Goal: Task Accomplishment & Management: Manage account settings

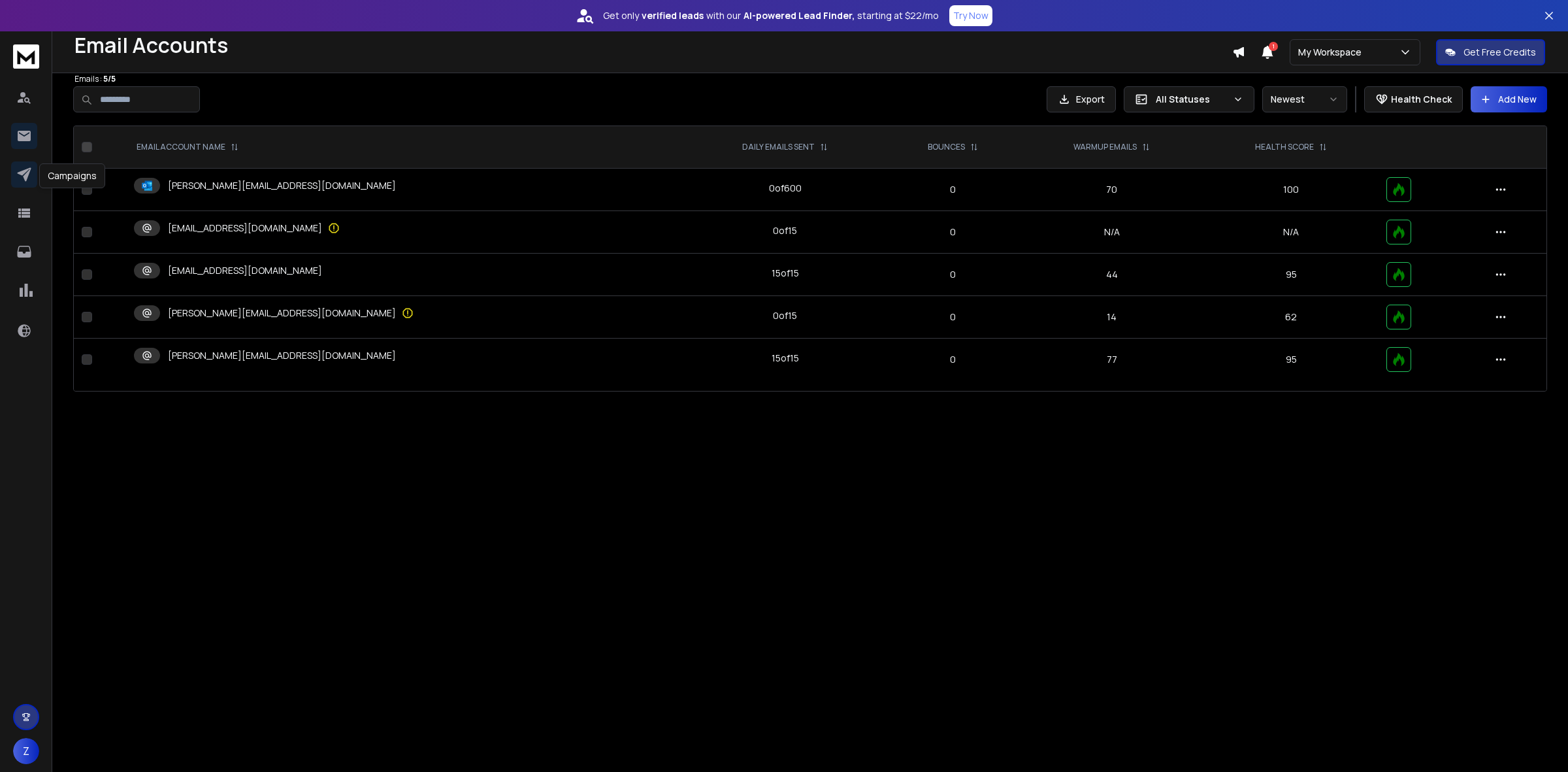
click at [20, 174] on icon at bounding box center [23, 174] width 14 height 14
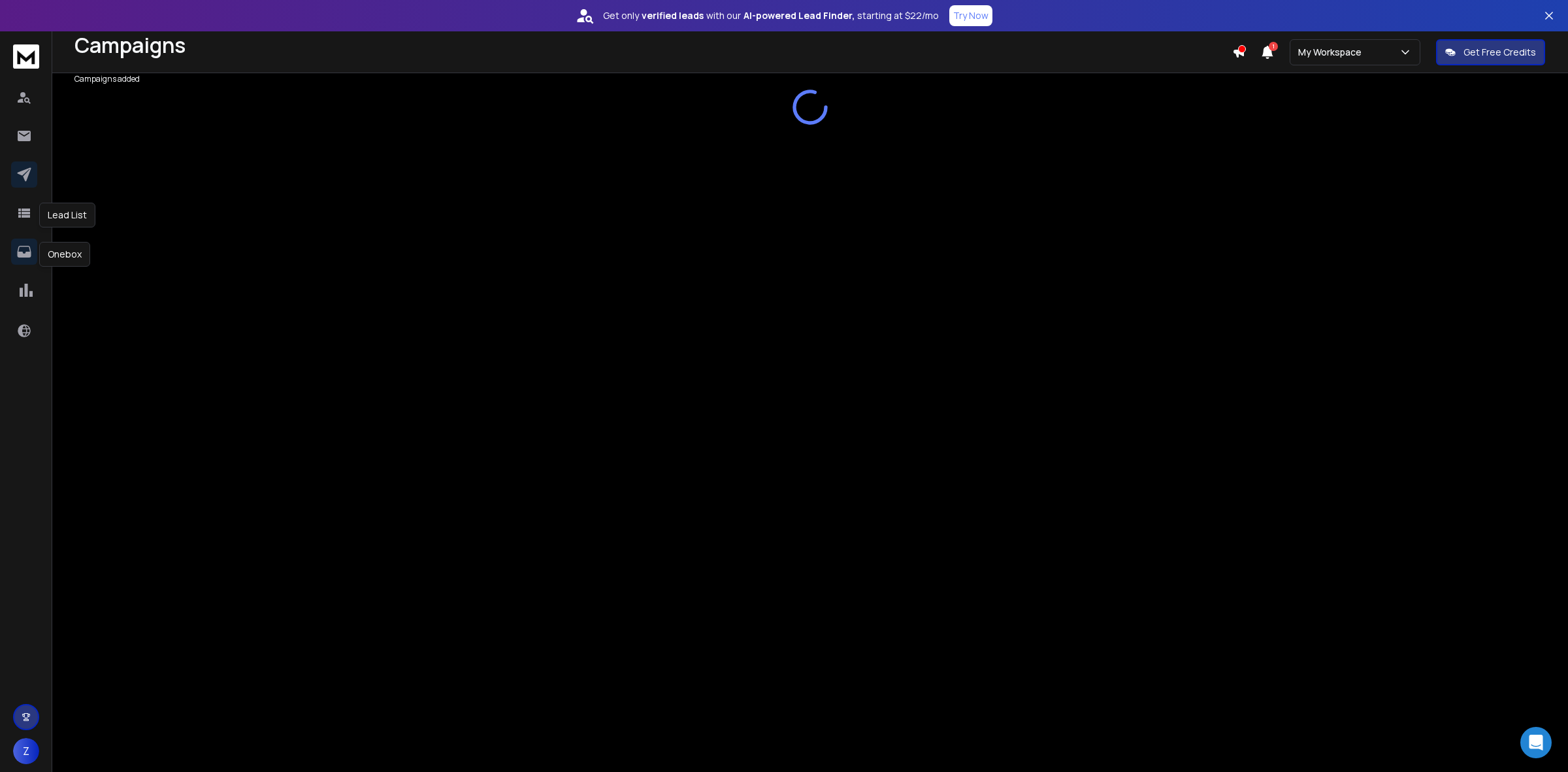
click at [23, 249] on icon at bounding box center [23, 252] width 14 height 12
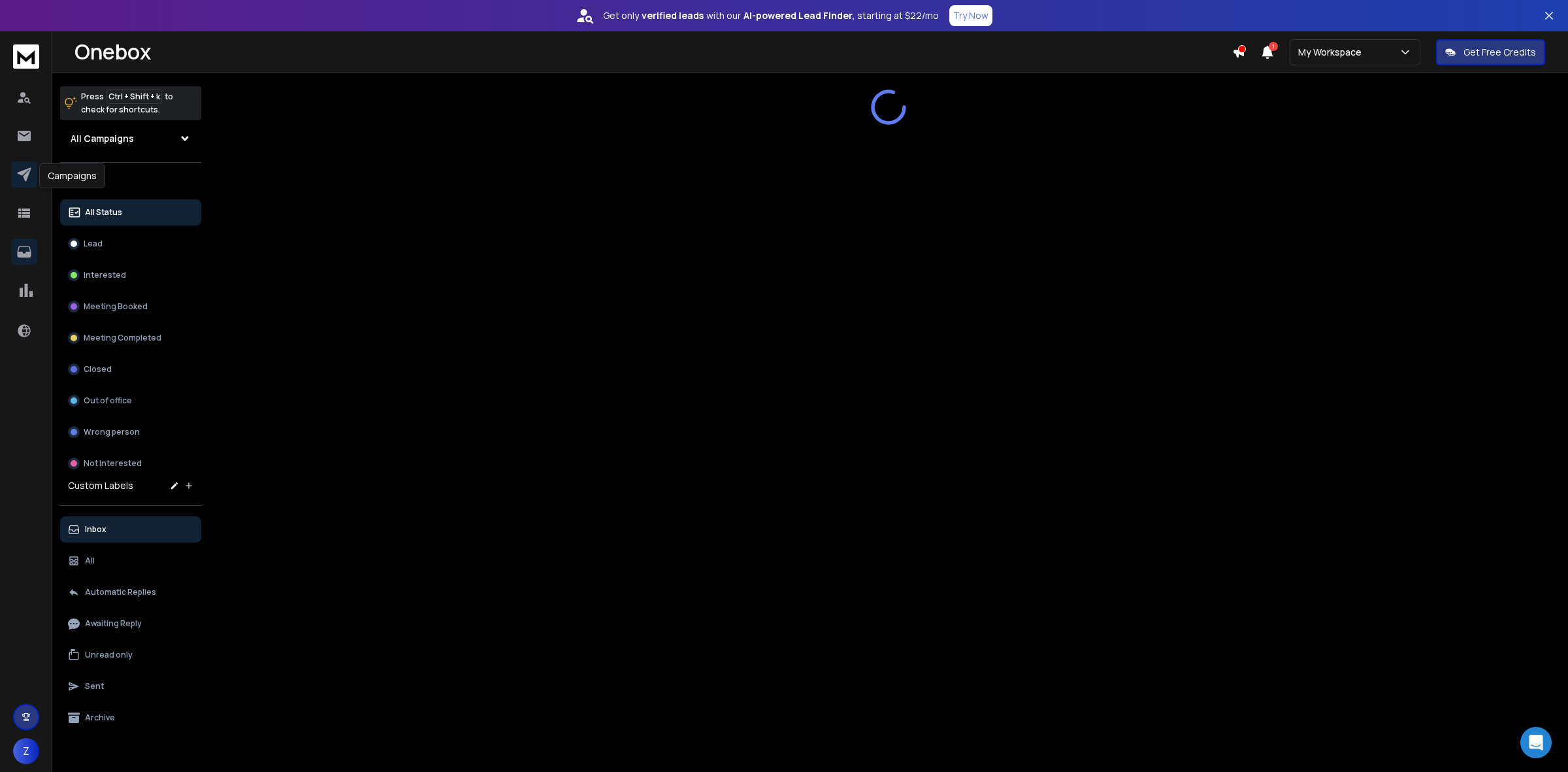
click at [18, 171] on icon at bounding box center [24, 174] width 16 height 16
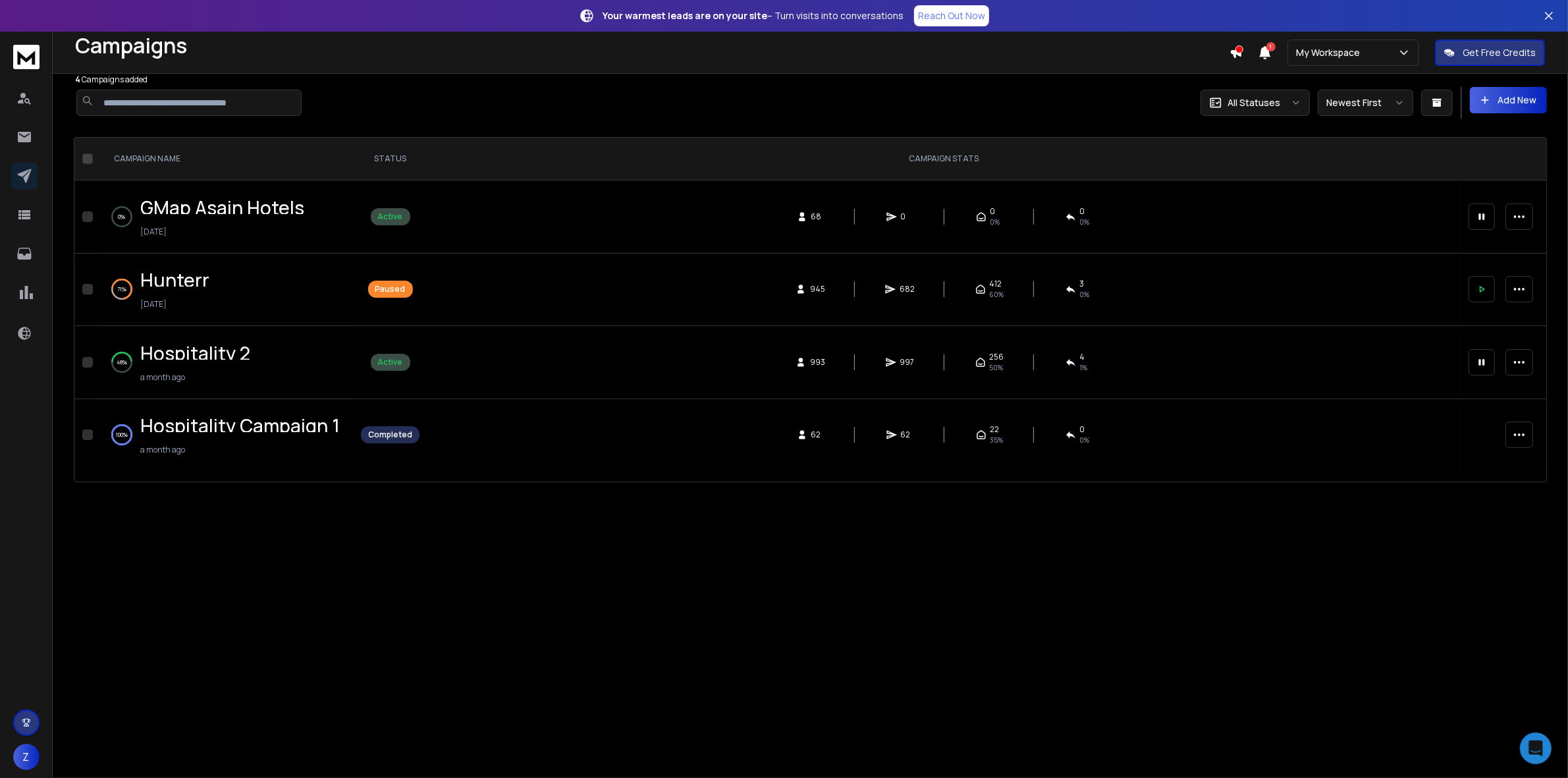
click at [188, 209] on span "GMap Asain Hotels" at bounding box center [221, 207] width 164 height 25
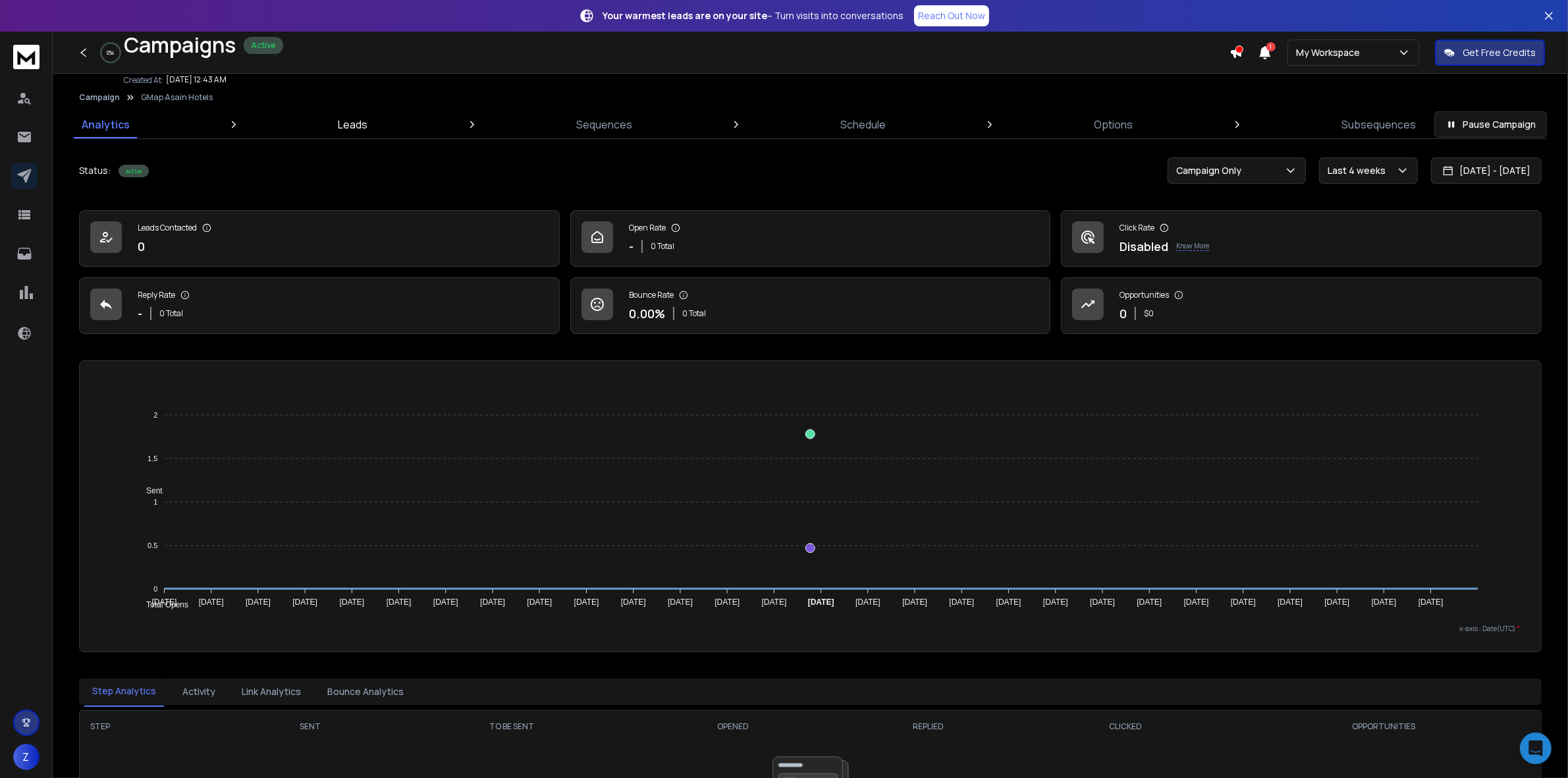
click at [357, 126] on p "Leads" at bounding box center [352, 125] width 30 height 12
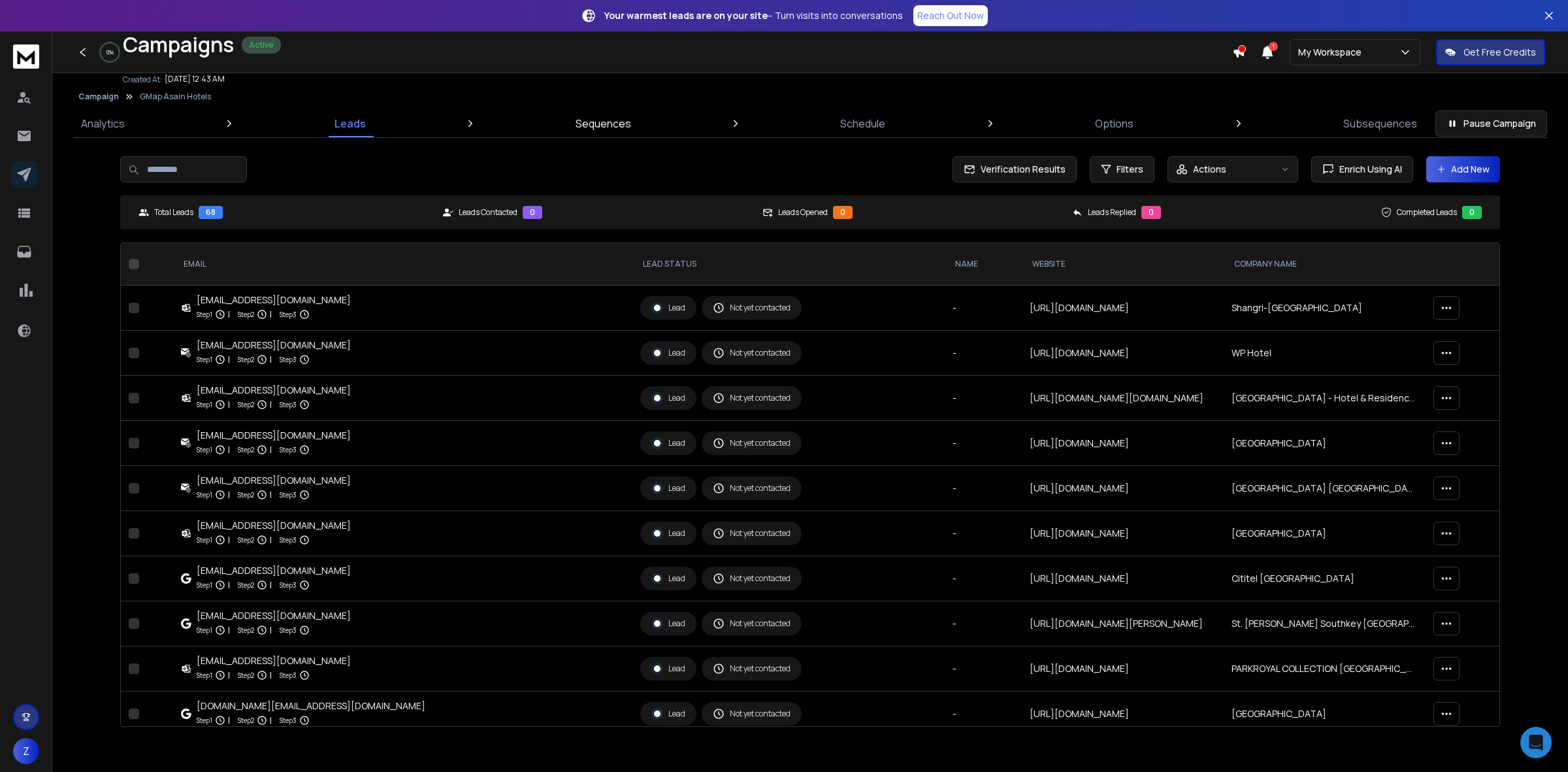
click at [608, 122] on p "Sequences" at bounding box center [603, 124] width 56 height 12
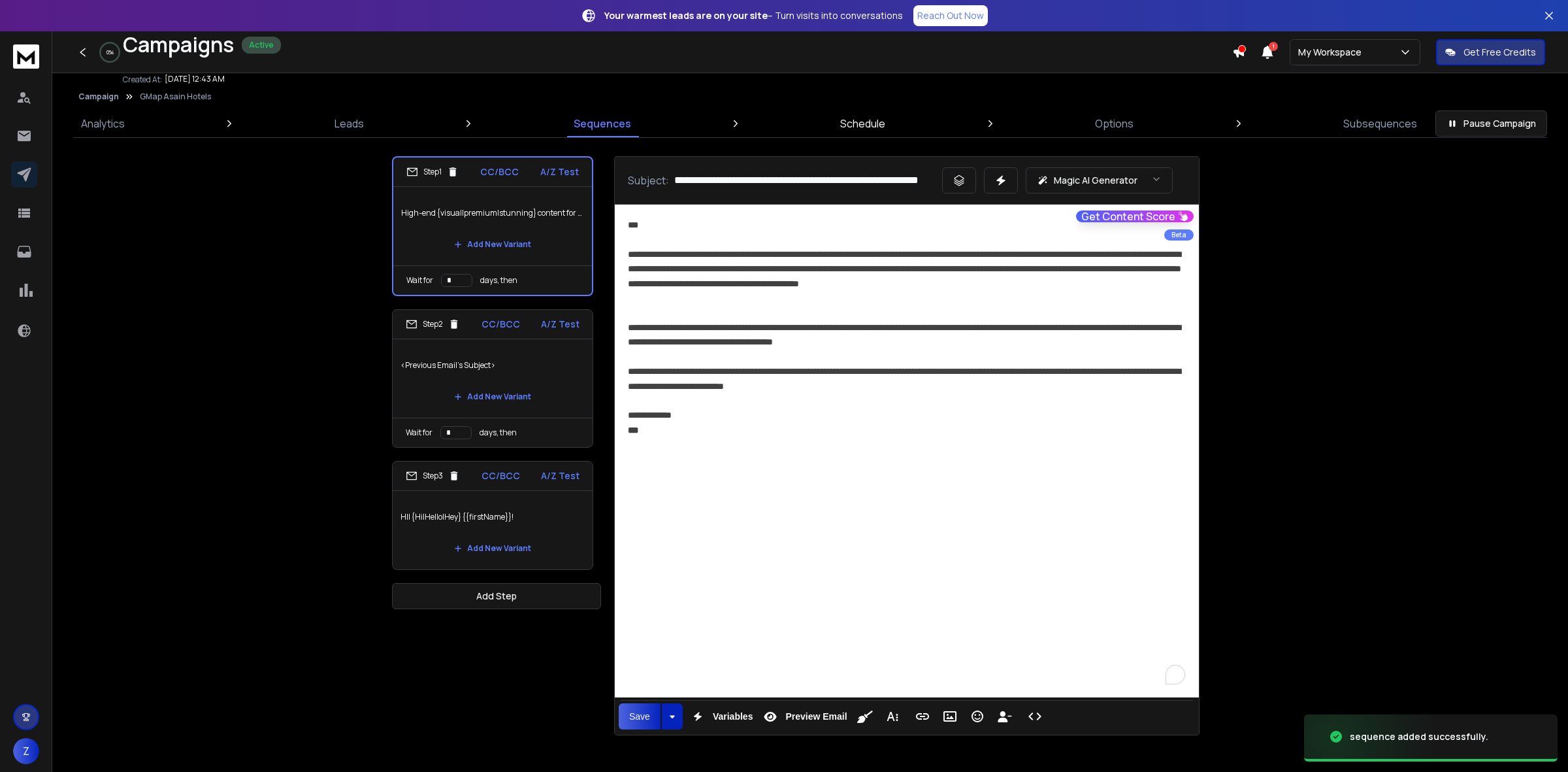
click at [872, 132] on link "Schedule" at bounding box center [863, 123] width 60 height 27
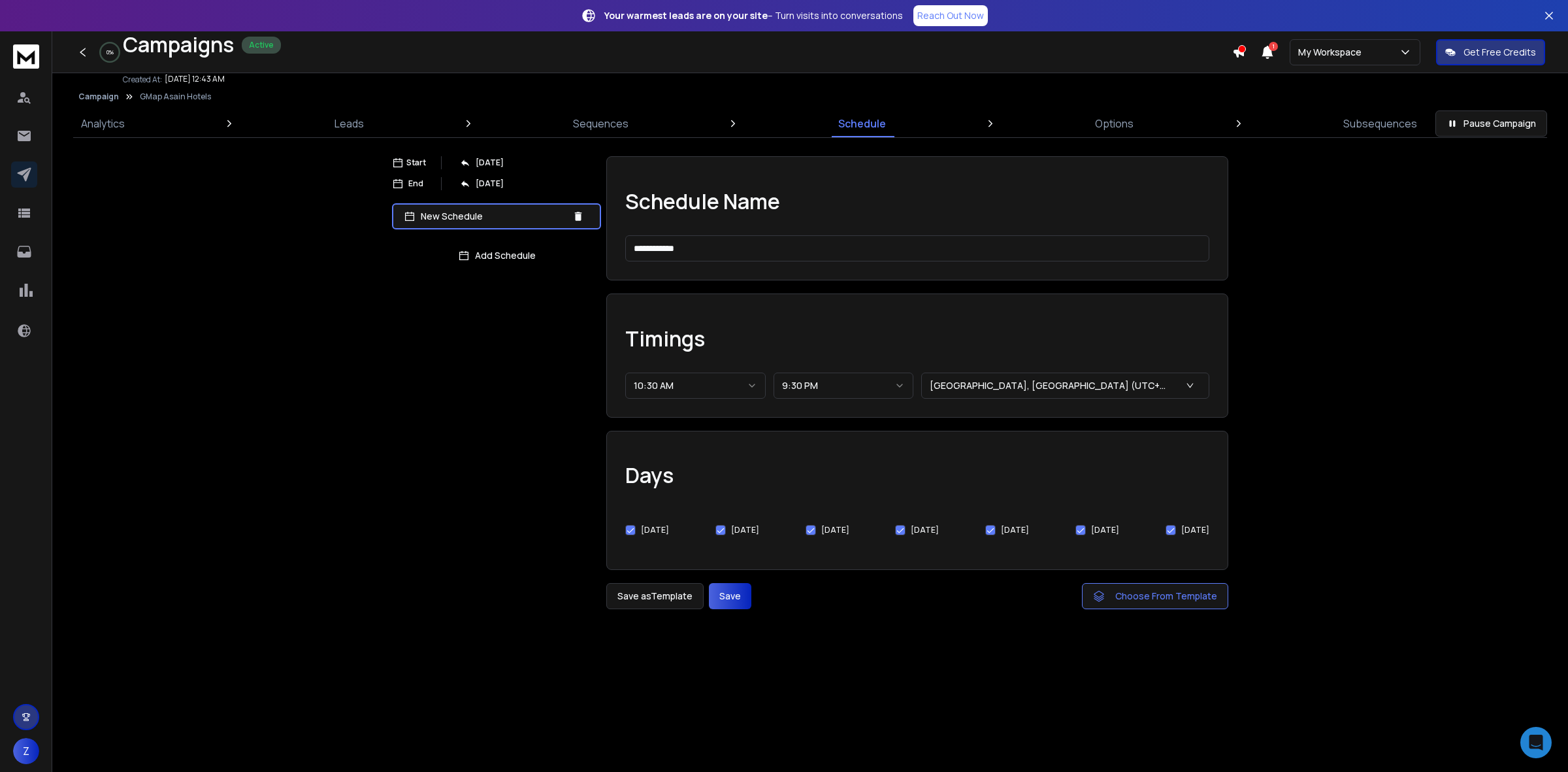
click at [723, 605] on button "Save" at bounding box center [730, 596] width 42 height 26
click at [1113, 125] on p "Options" at bounding box center [1114, 124] width 39 height 12
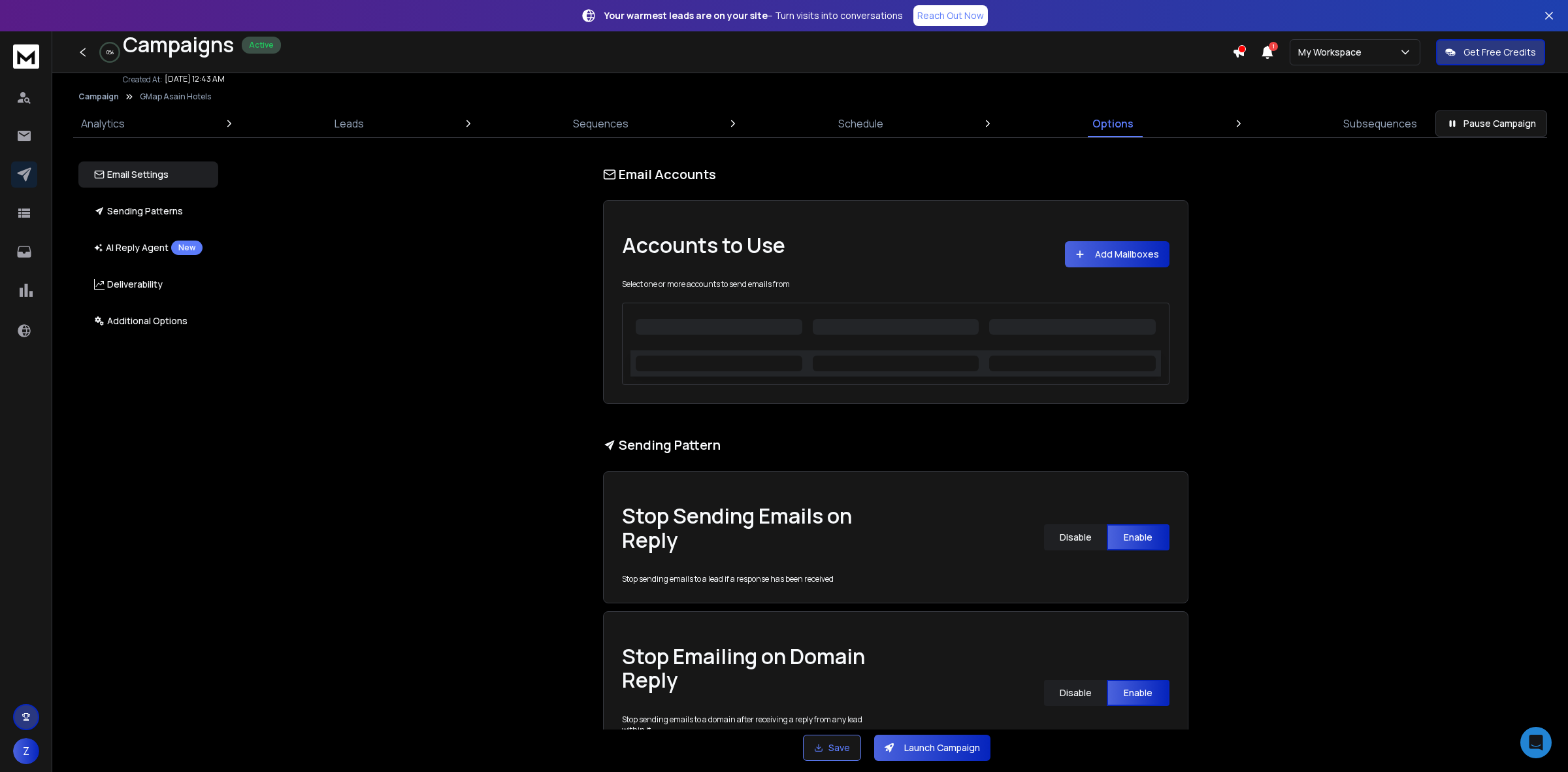
drag, startPoint x: 851, startPoint y: 131, endPoint x: 884, endPoint y: 144, distance: 35.5
click at [851, 129] on link "Schedule" at bounding box center [861, 123] width 60 height 27
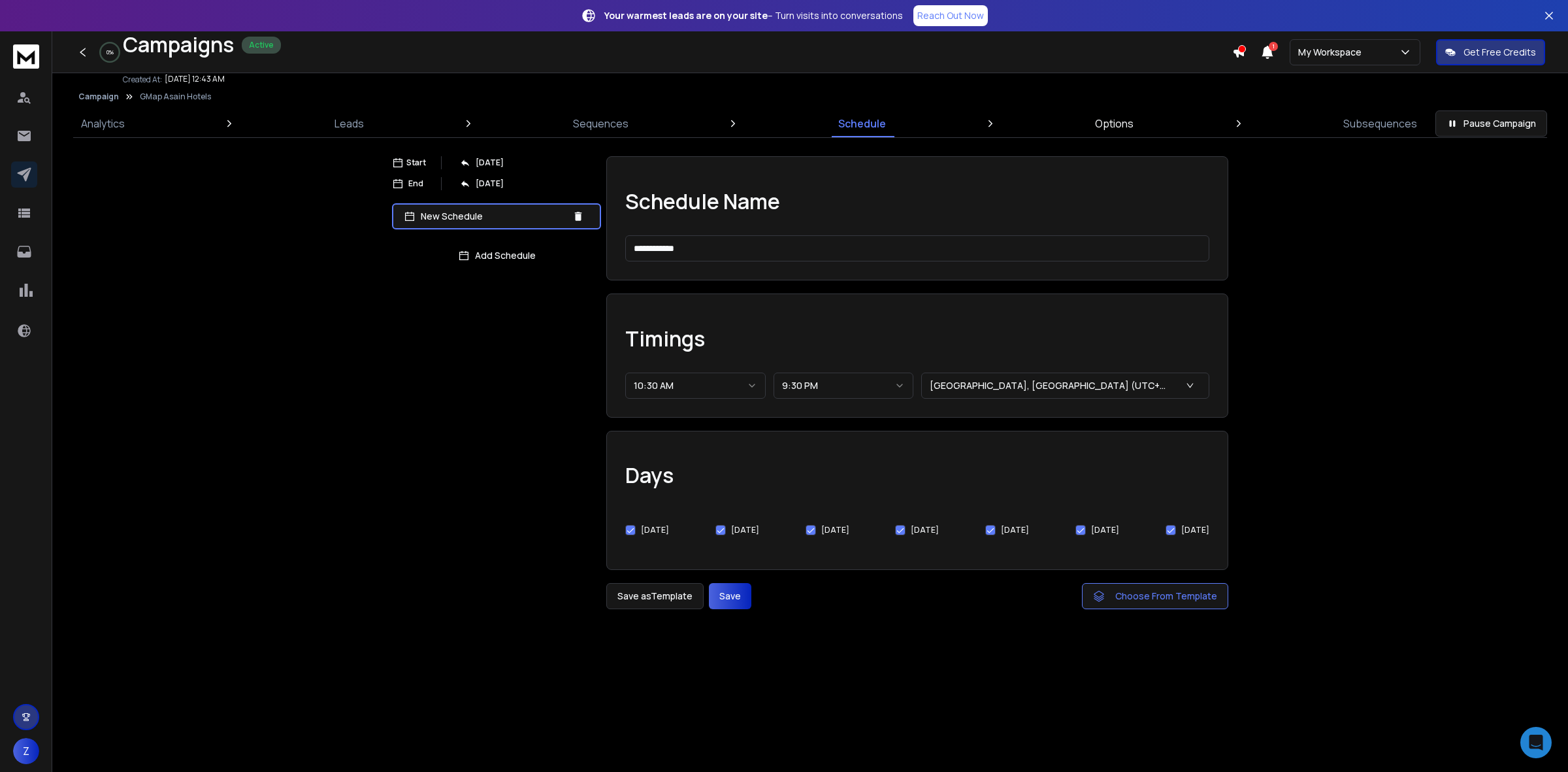
click at [1124, 118] on p "Options" at bounding box center [1114, 124] width 39 height 12
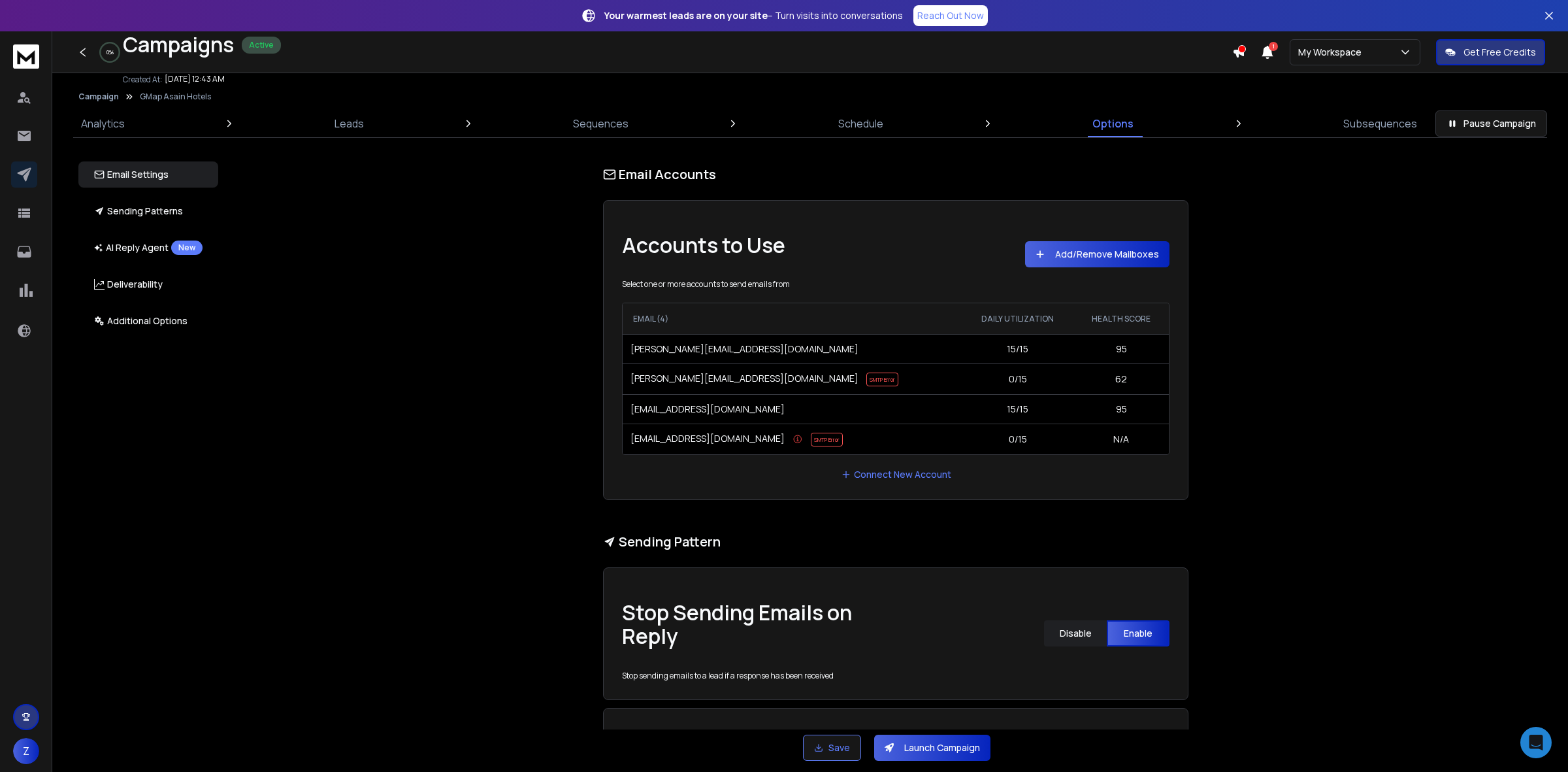
click at [936, 749] on button "Launch Campaign" at bounding box center [933, 747] width 116 height 26
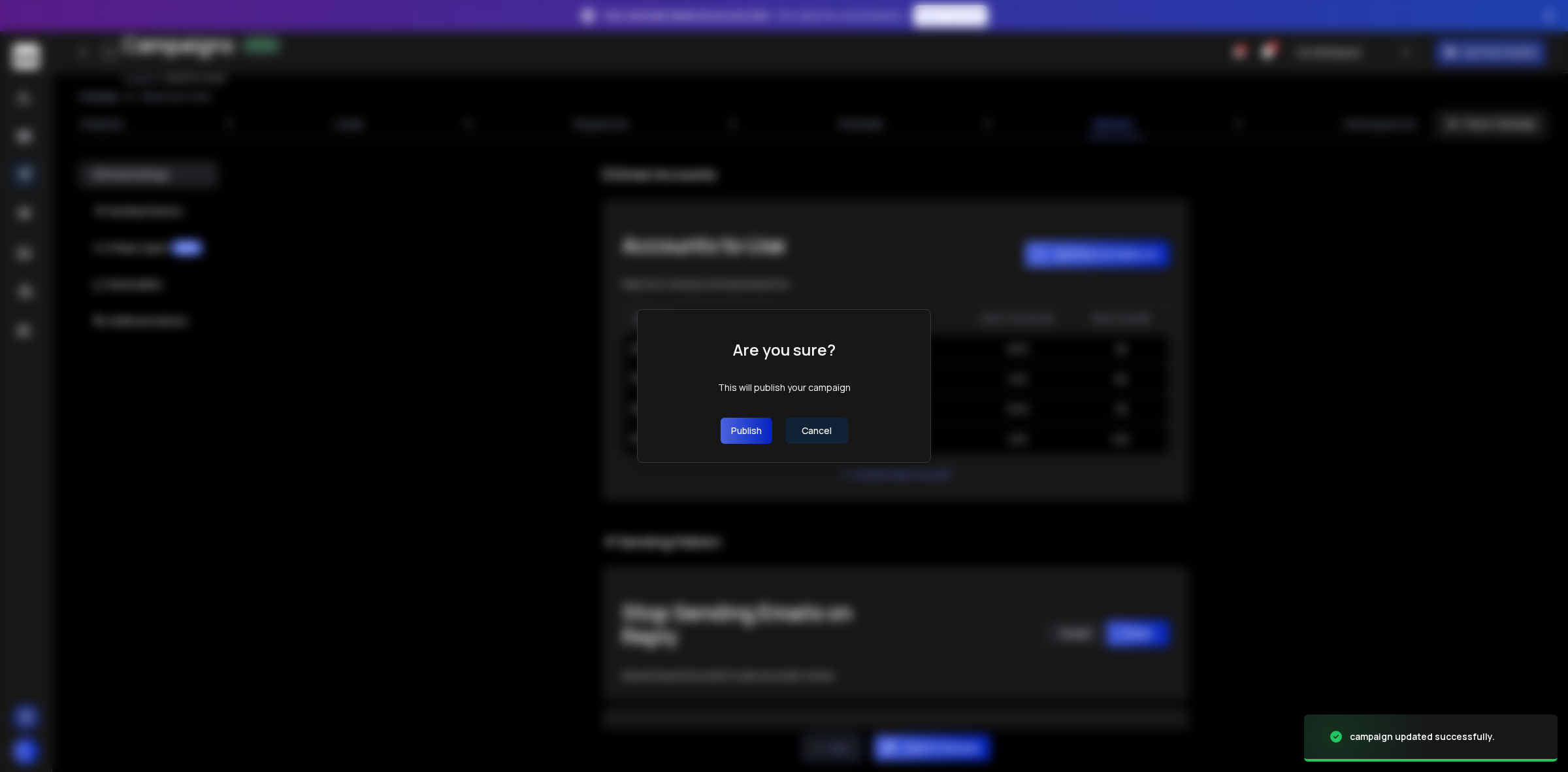
click at [756, 429] on button "Publish" at bounding box center [746, 431] width 51 height 26
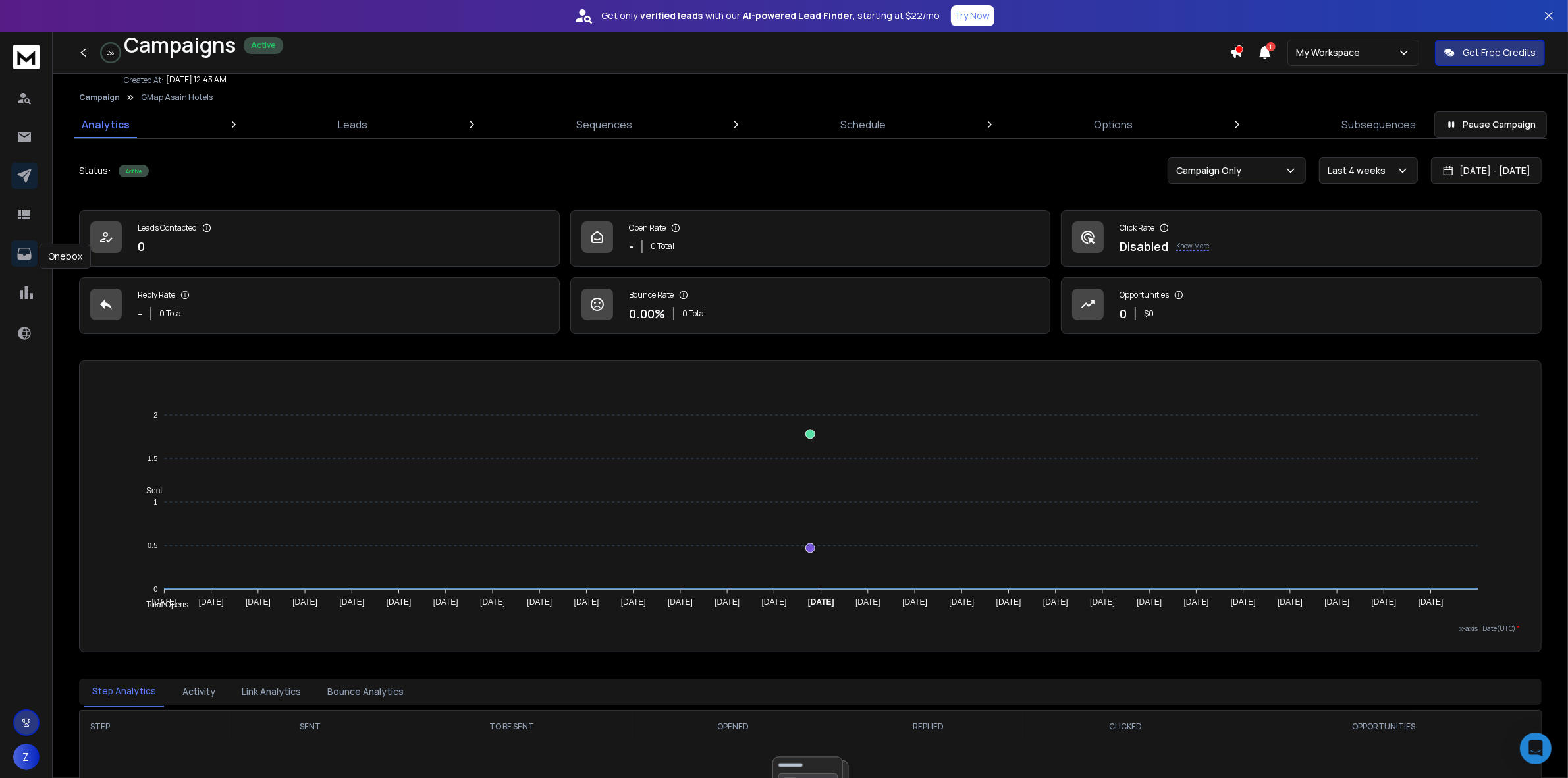
click at [27, 258] on icon at bounding box center [24, 253] width 14 height 12
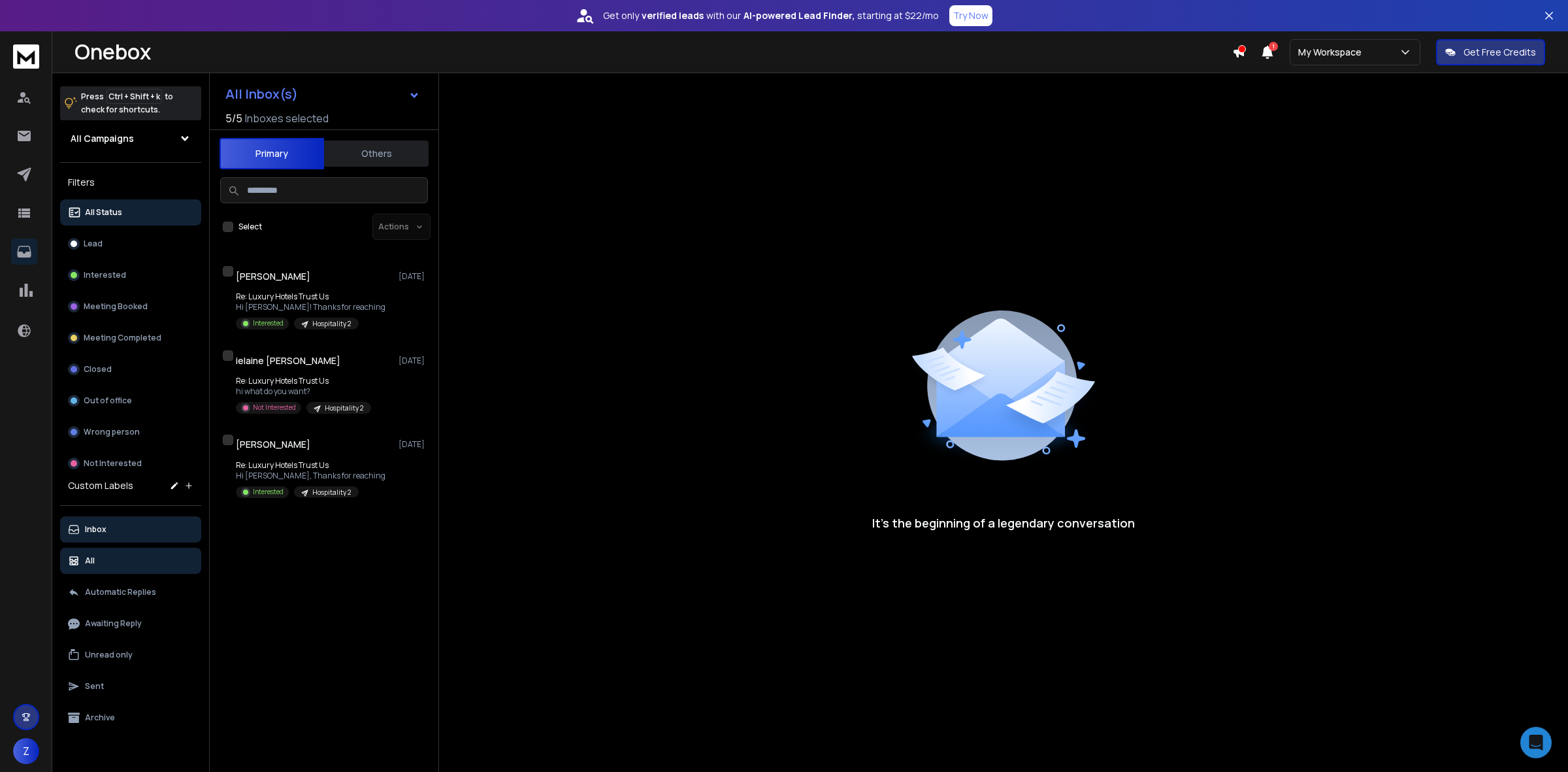
click at [125, 551] on button "All" at bounding box center [131, 560] width 141 height 26
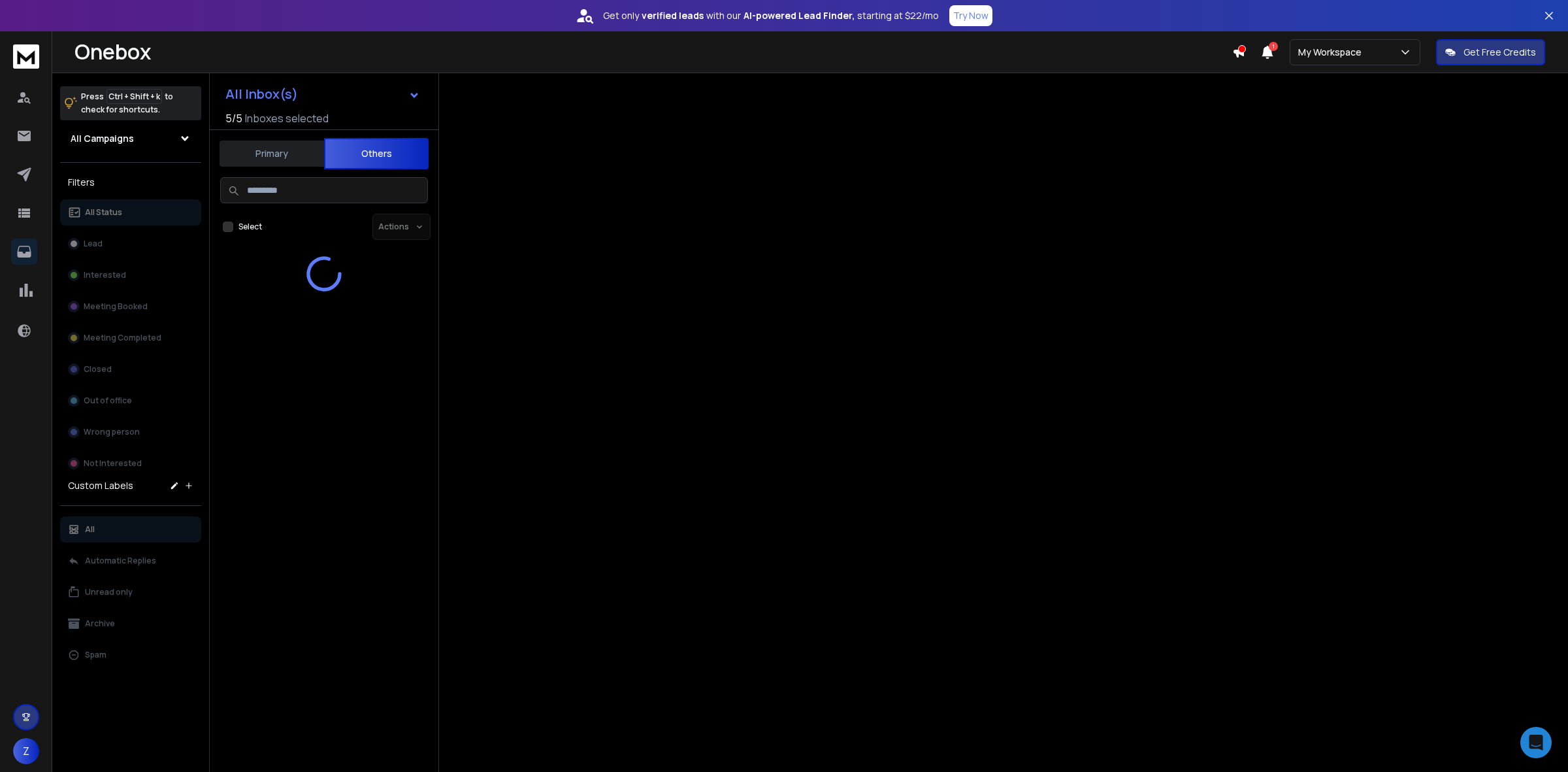
click at [369, 158] on button "Others" at bounding box center [376, 154] width 104 height 32
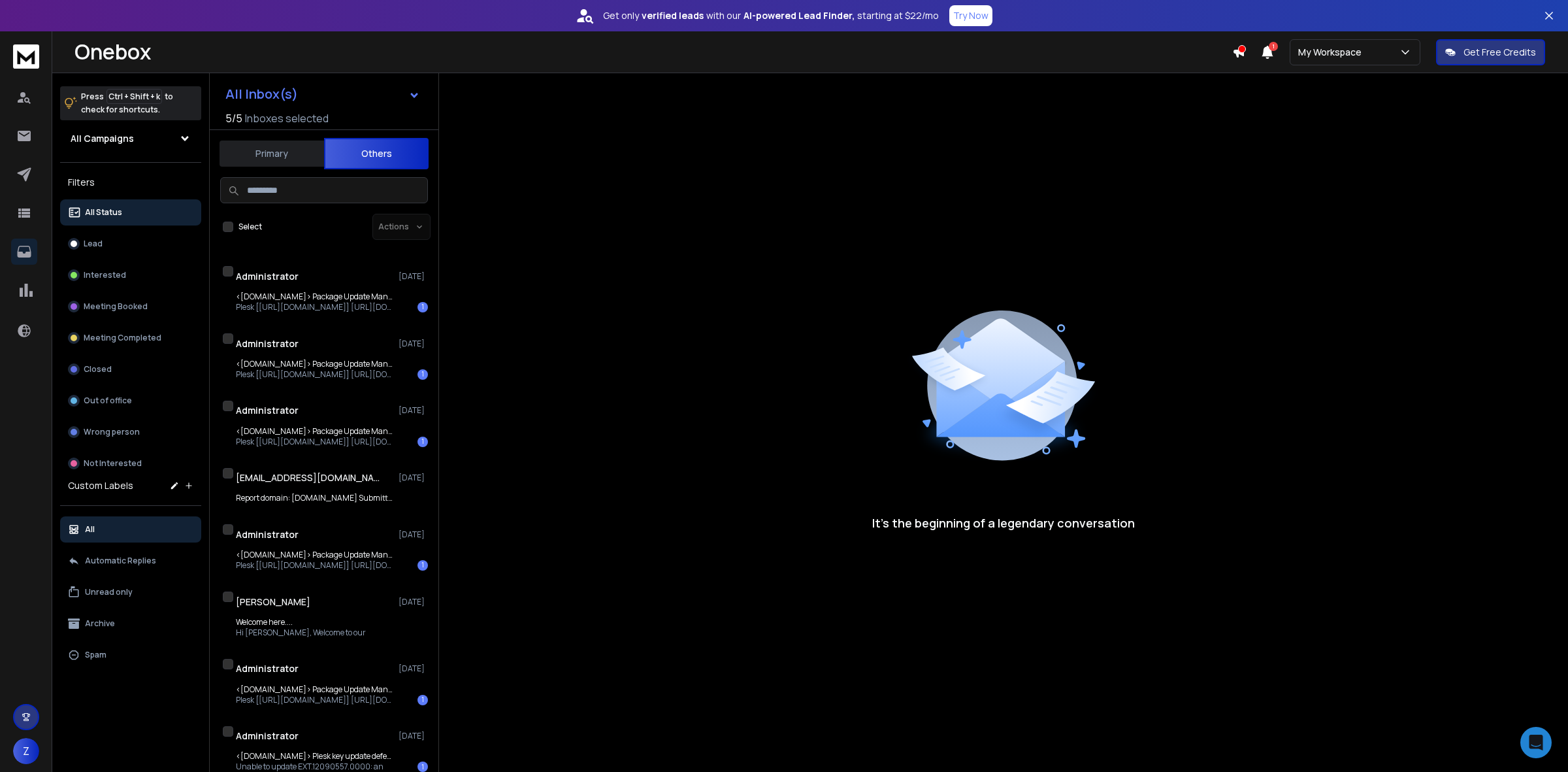
click at [284, 171] on div "Primary Others Select Actions Administrator 14 Sep <traveluxmarketing.online> P…" at bounding box center [324, 482] width 229 height 684
click at [281, 153] on button "Primary" at bounding box center [272, 153] width 104 height 29
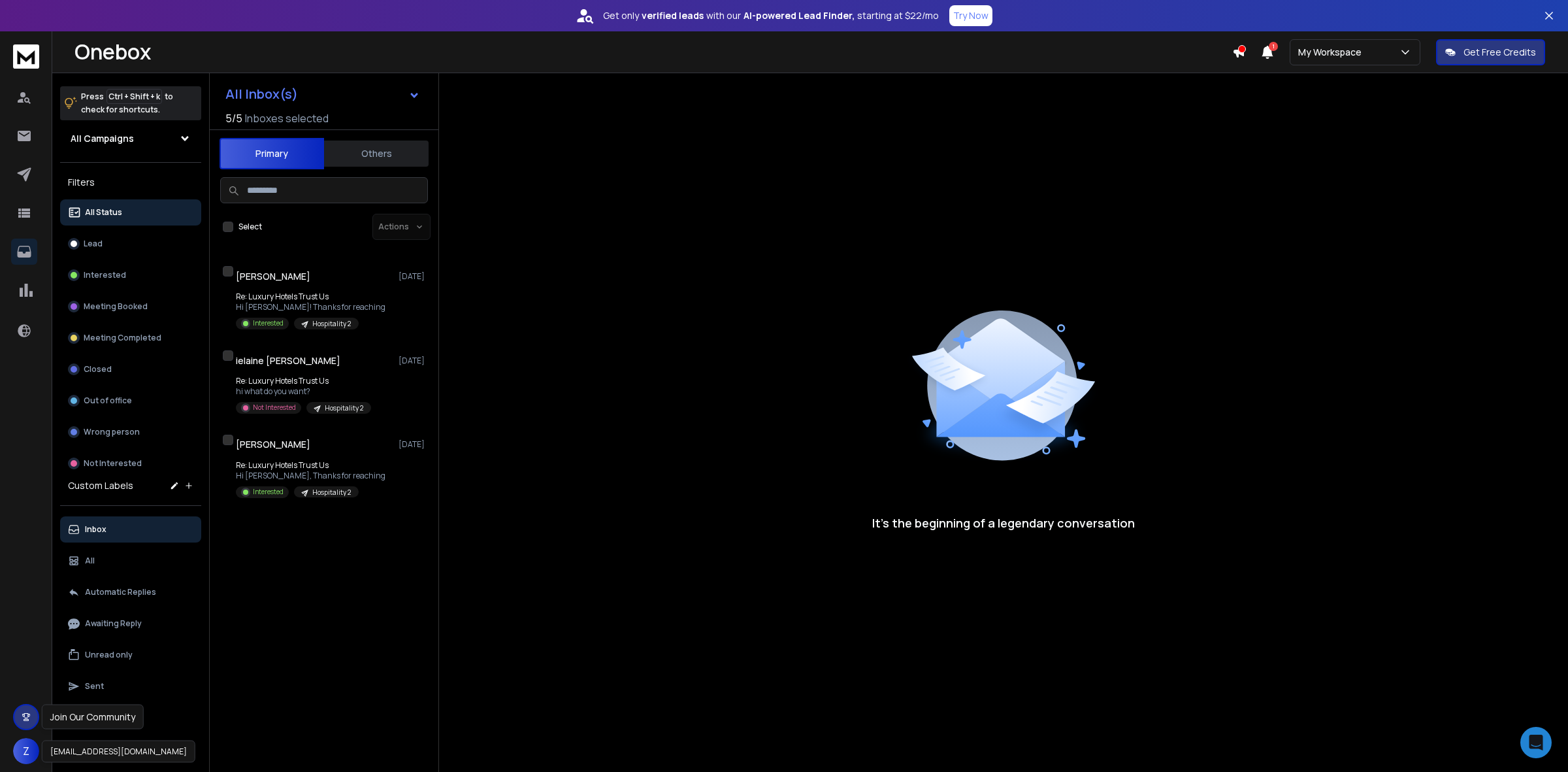
click at [29, 744] on span "Z" at bounding box center [26, 751] width 26 height 26
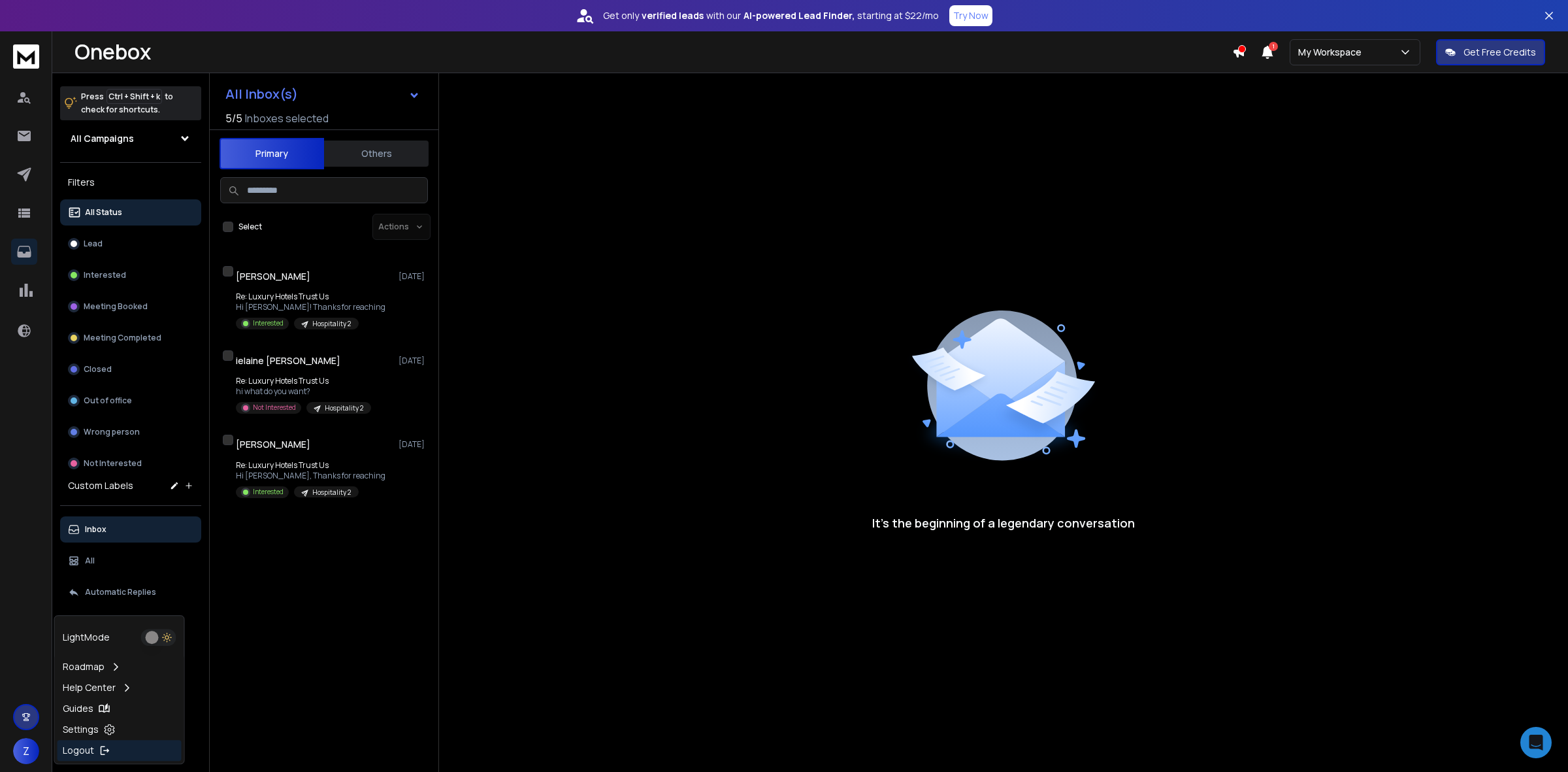
click at [73, 755] on p "Logout" at bounding box center [79, 750] width 32 height 13
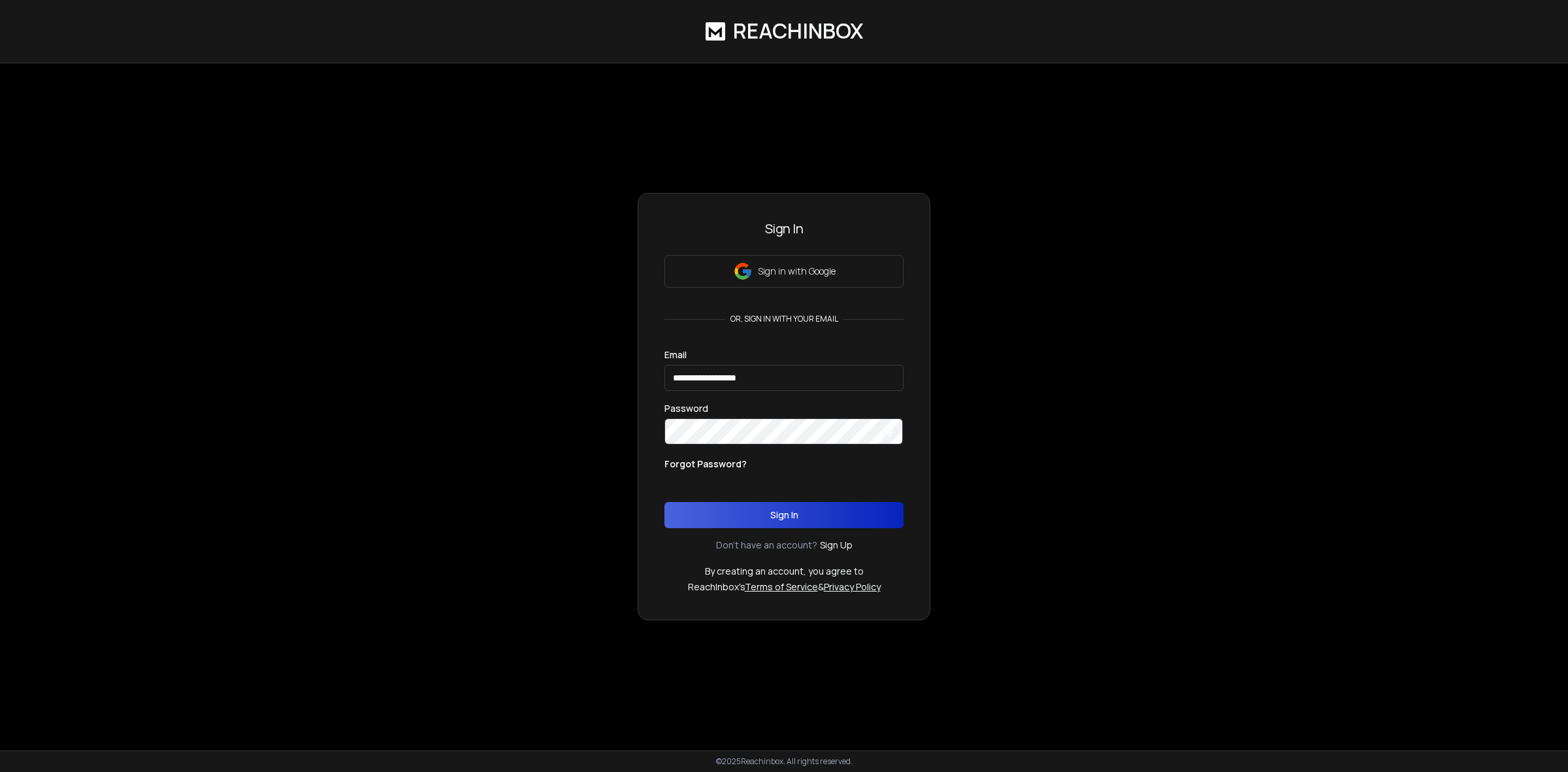
click at [695, 379] on input "**********" at bounding box center [784, 378] width 239 height 26
type input "**********"
click at [747, 517] on button "Sign In" at bounding box center [784, 514] width 239 height 26
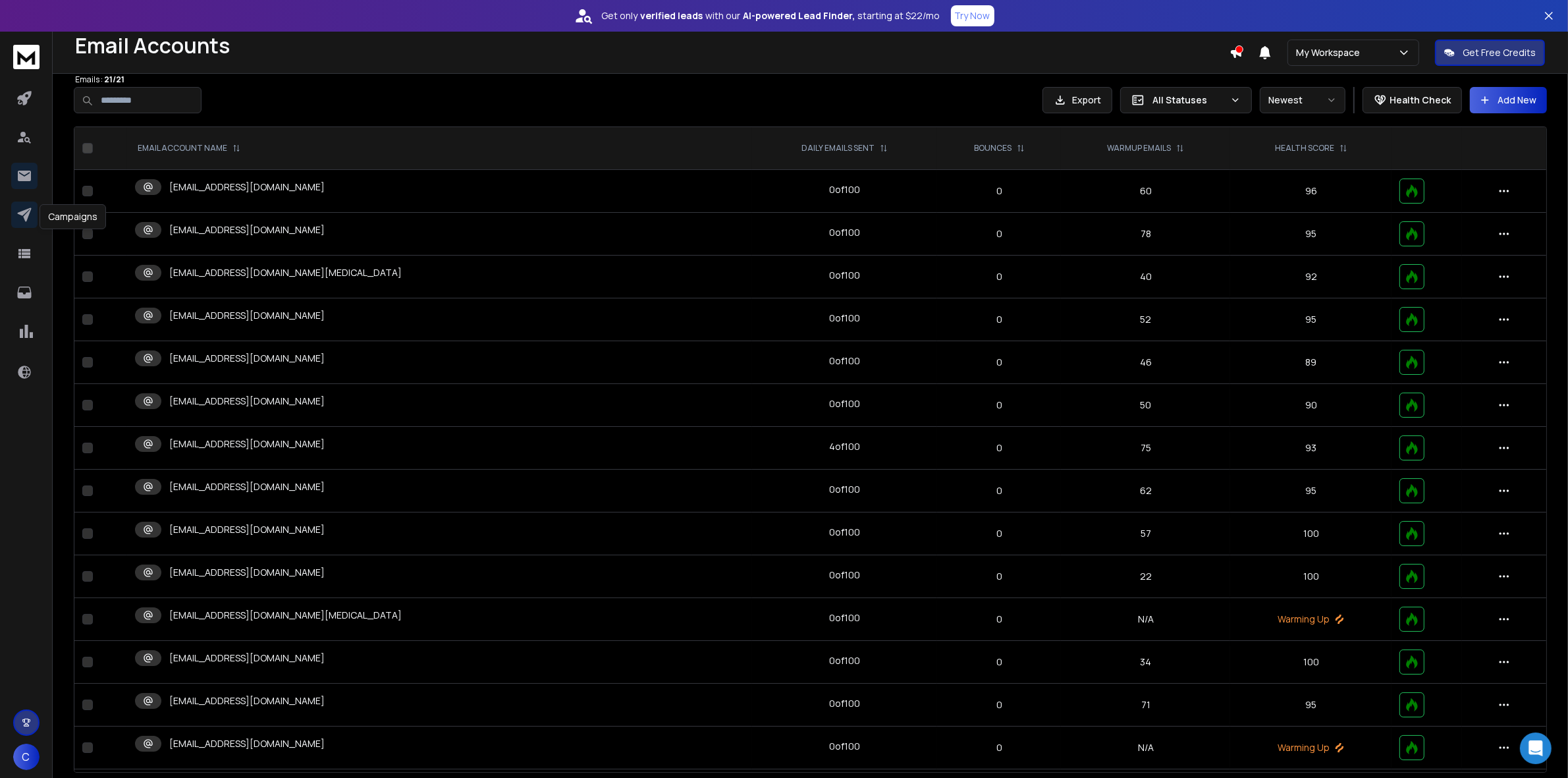
click at [21, 212] on icon at bounding box center [24, 215] width 16 height 16
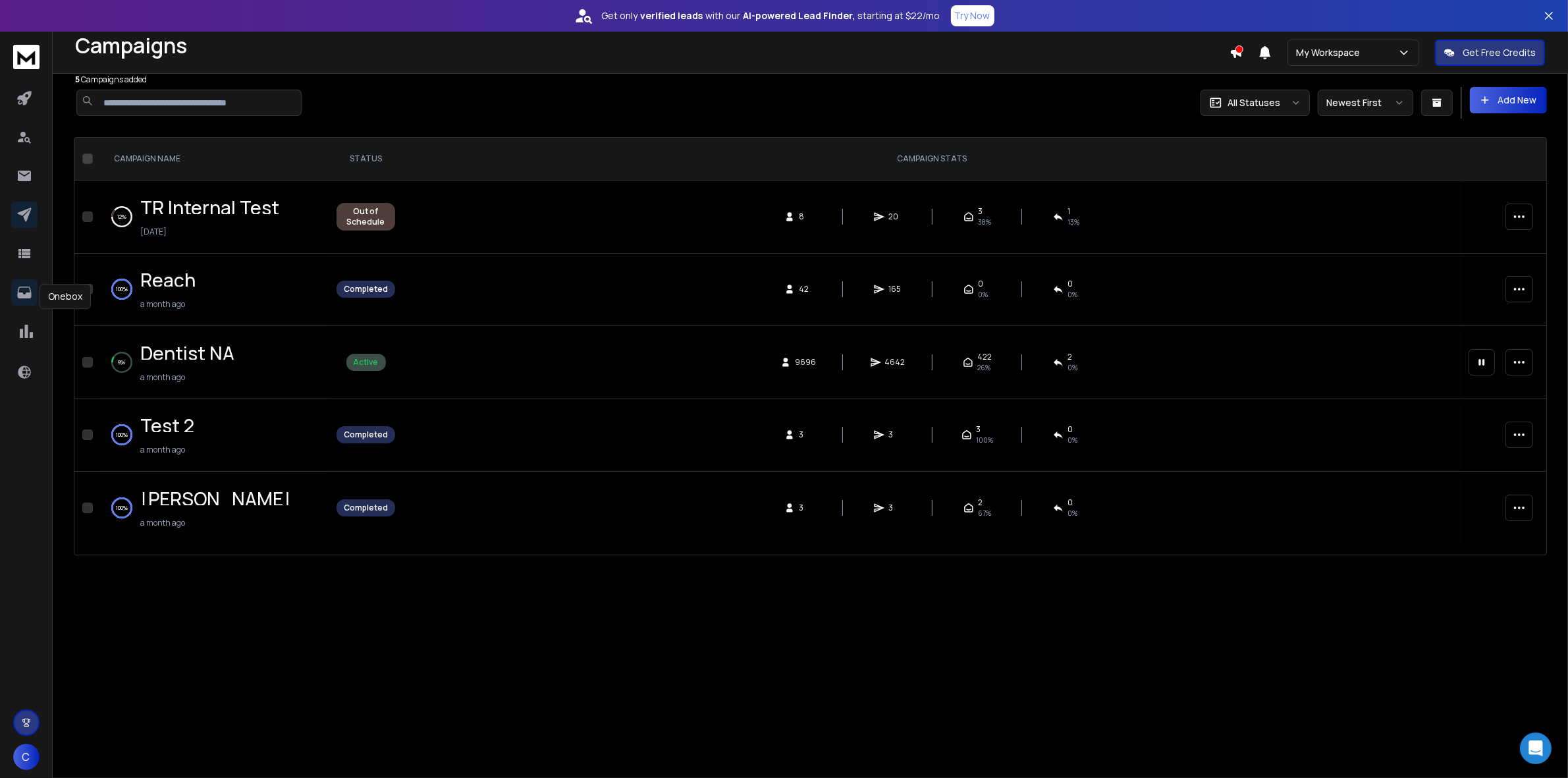
click at [17, 301] on icon at bounding box center [24, 292] width 16 height 16
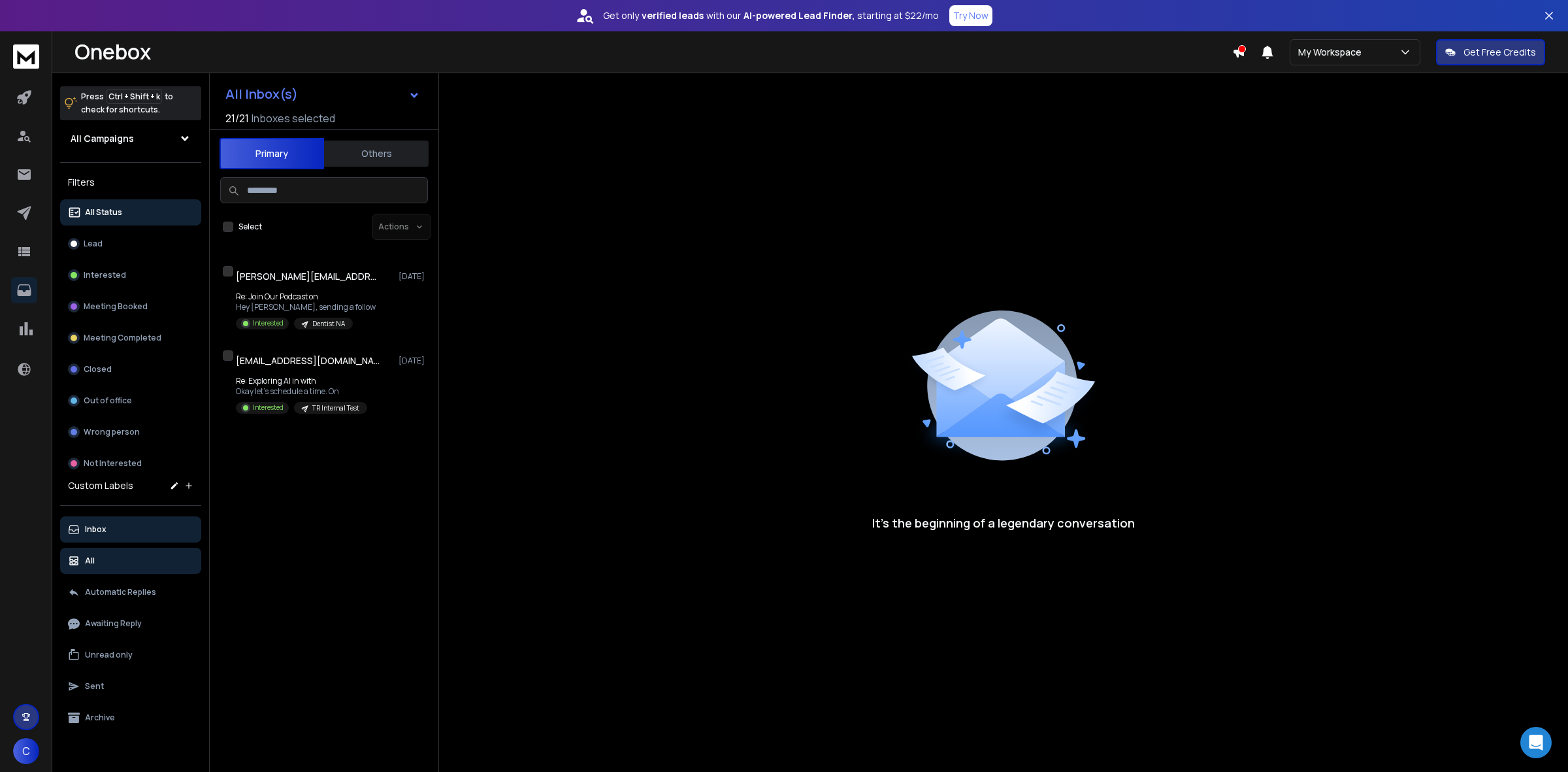
click at [91, 562] on p "All" at bounding box center [89, 560] width 10 height 11
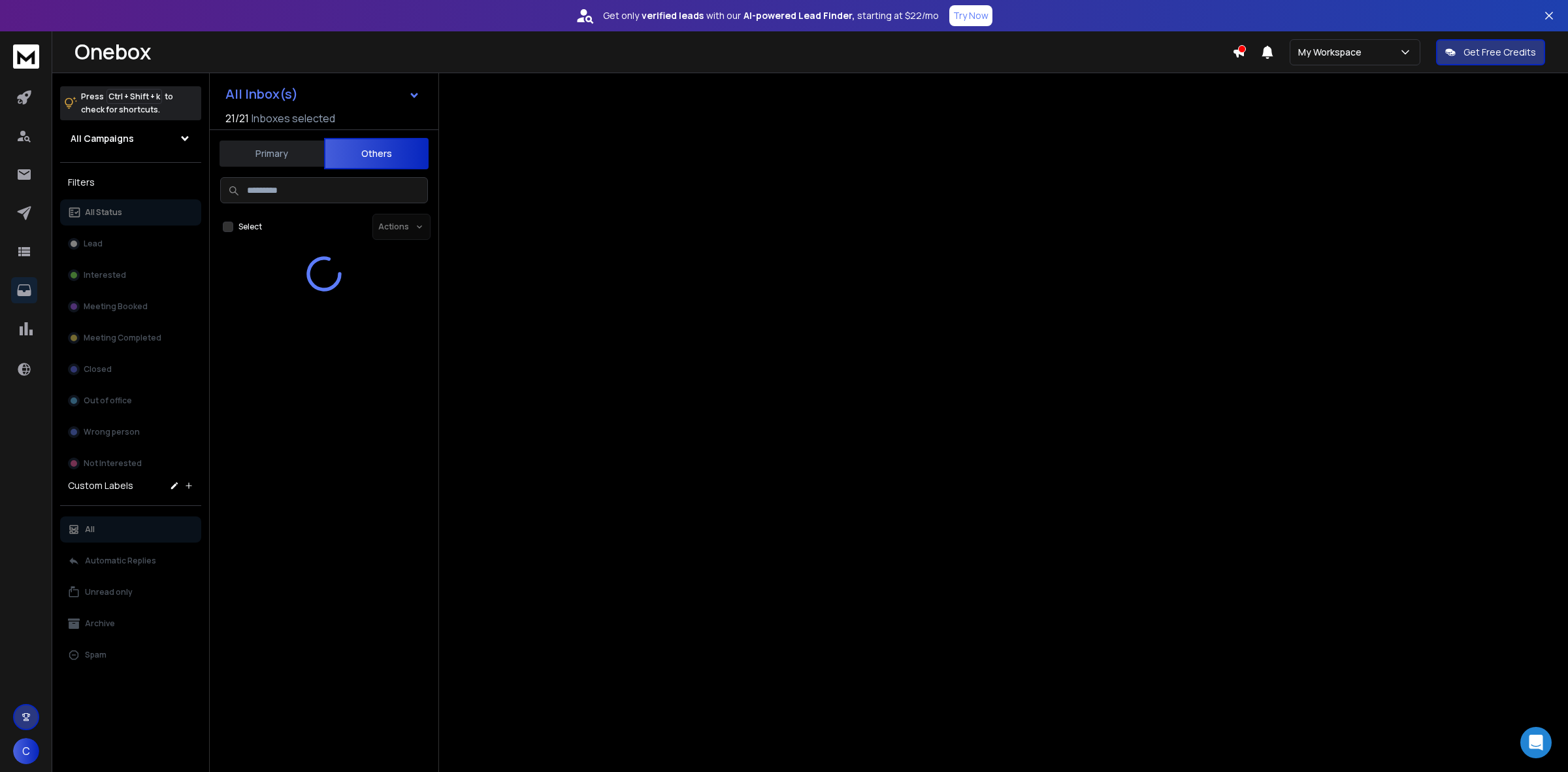
click at [383, 155] on button "Others" at bounding box center [376, 154] width 104 height 32
click at [288, 153] on button "Primary" at bounding box center [272, 154] width 104 height 32
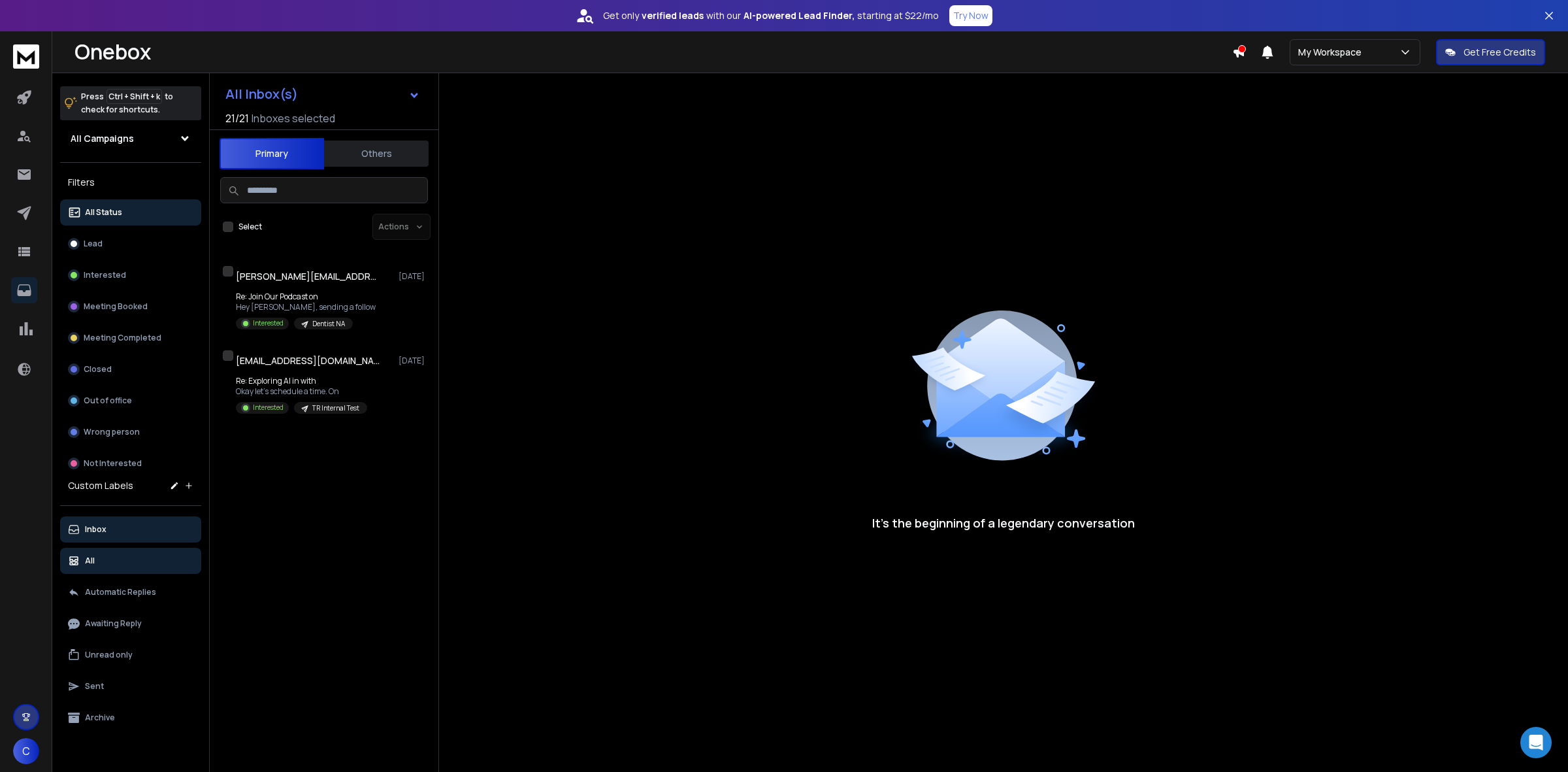
click at [125, 553] on button "All" at bounding box center [131, 560] width 141 height 26
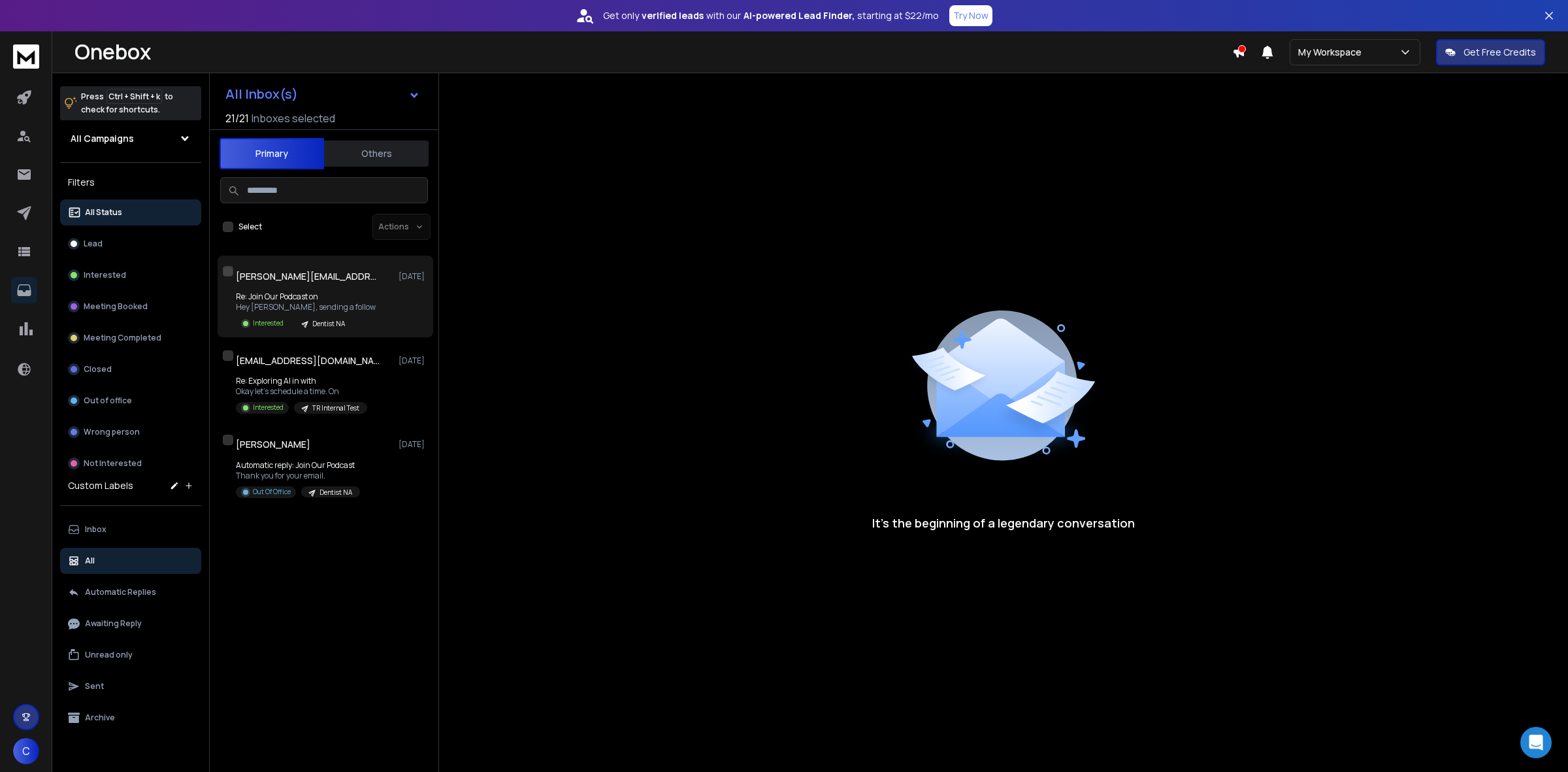
click at [344, 295] on p "Re: Join Our Podcast on" at bounding box center [305, 297] width 140 height 11
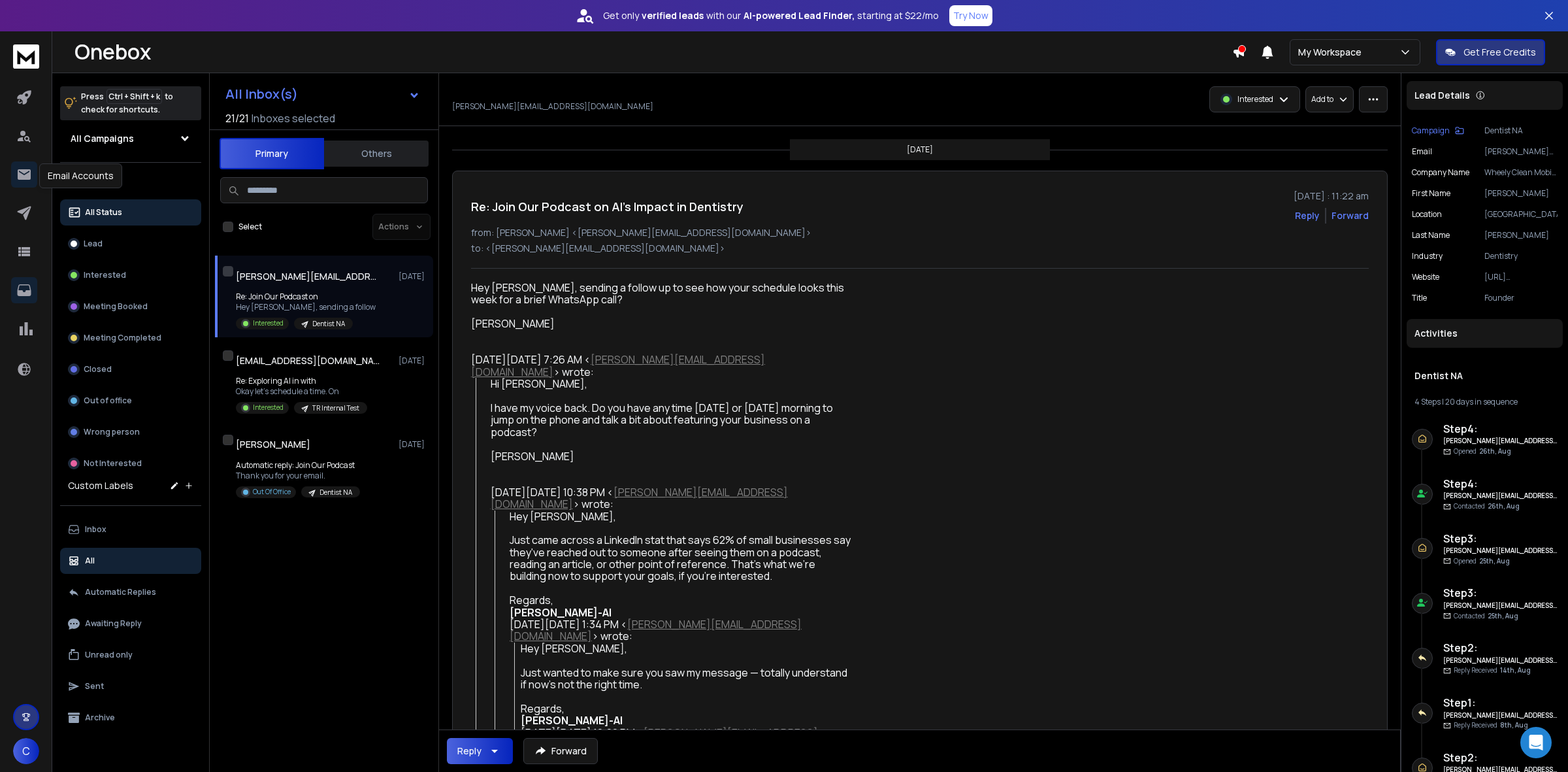
click at [28, 174] on icon at bounding box center [23, 174] width 13 height 11
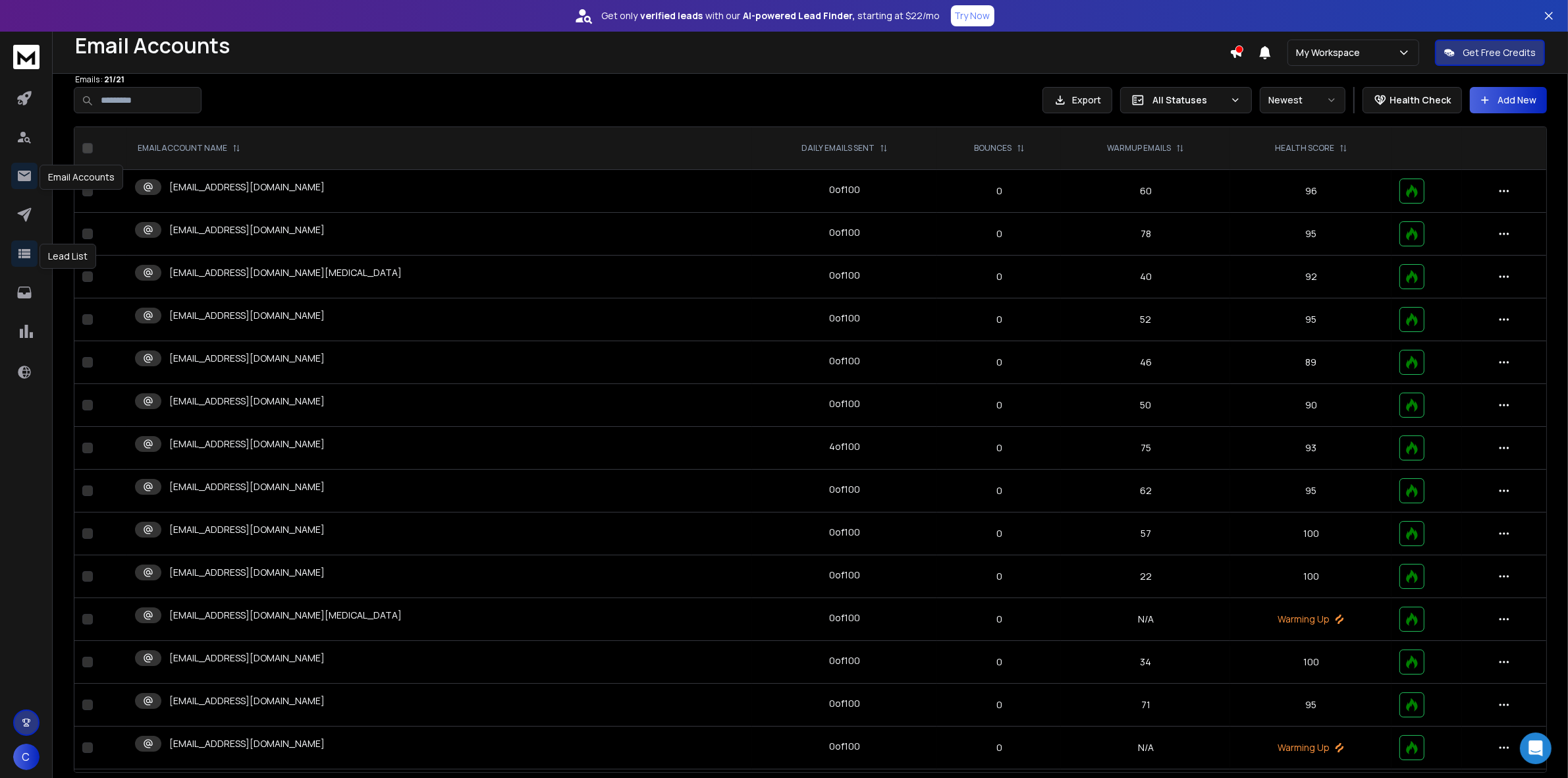
click at [23, 261] on icon at bounding box center [24, 253] width 16 height 16
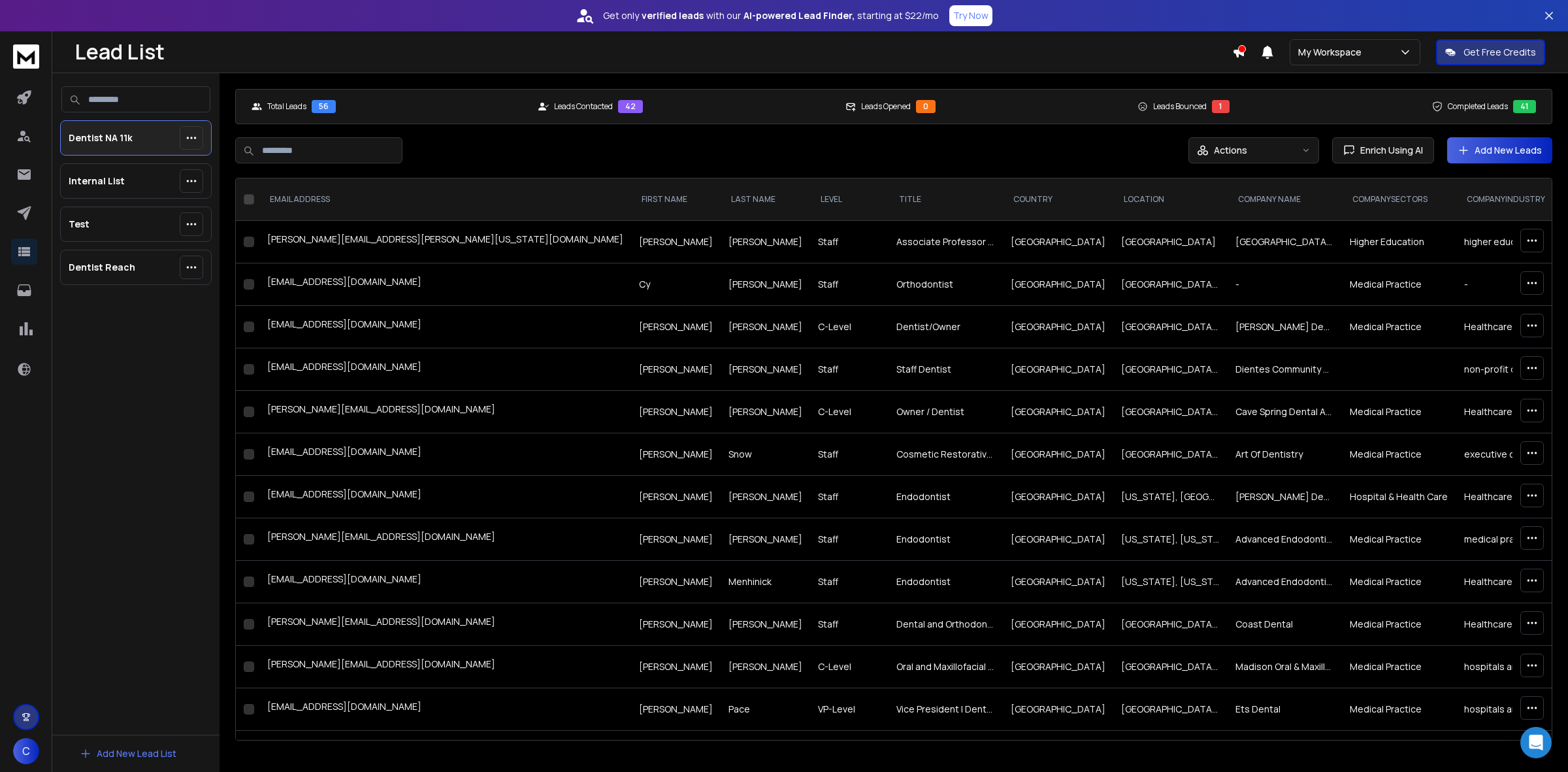
click at [131, 758] on button "Add New Lead List" at bounding box center [128, 753] width 118 height 26
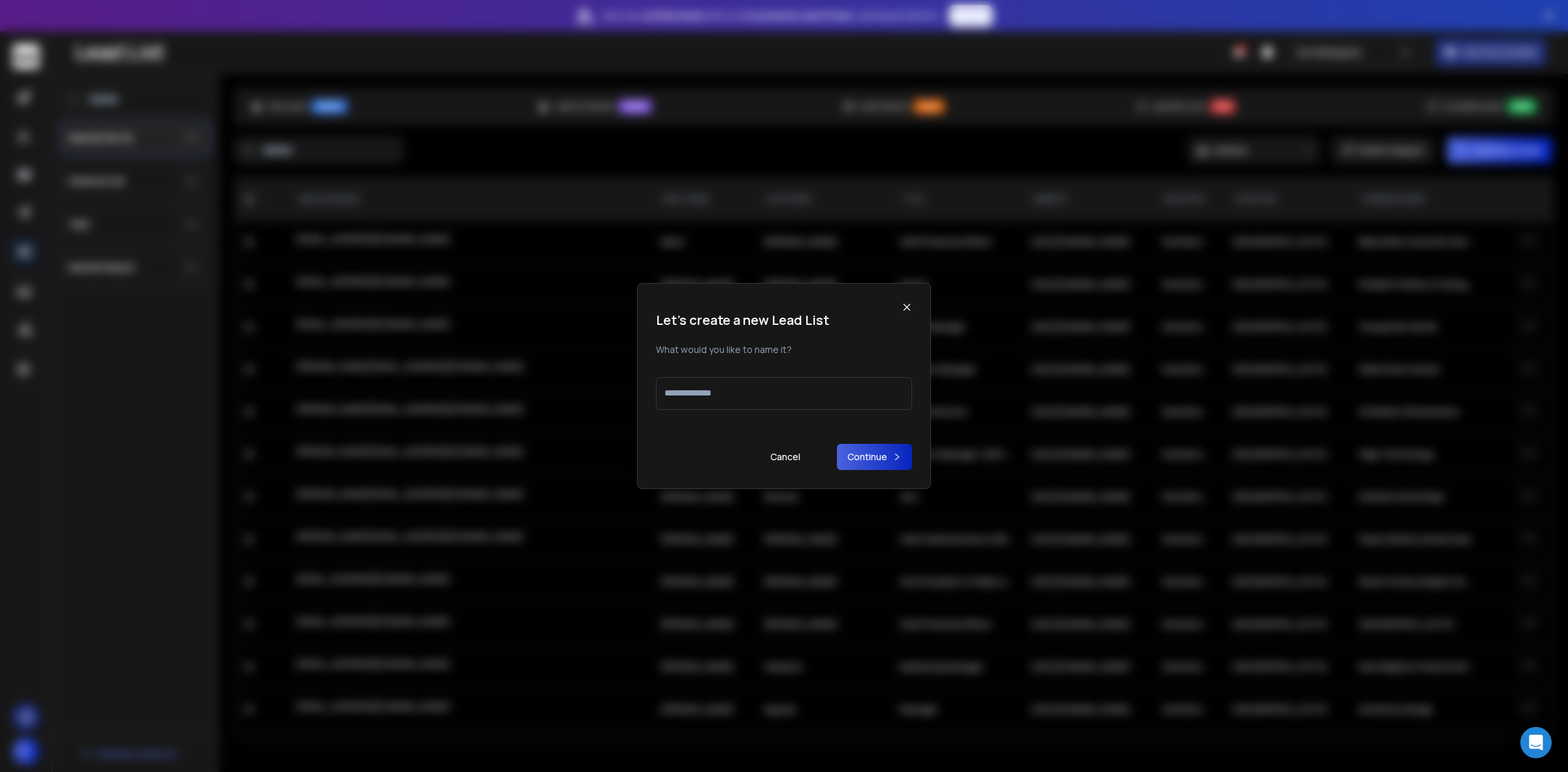
click at [727, 409] on input at bounding box center [784, 393] width 256 height 32
type input "**********"
click at [870, 449] on button "Continue" at bounding box center [874, 456] width 75 height 26
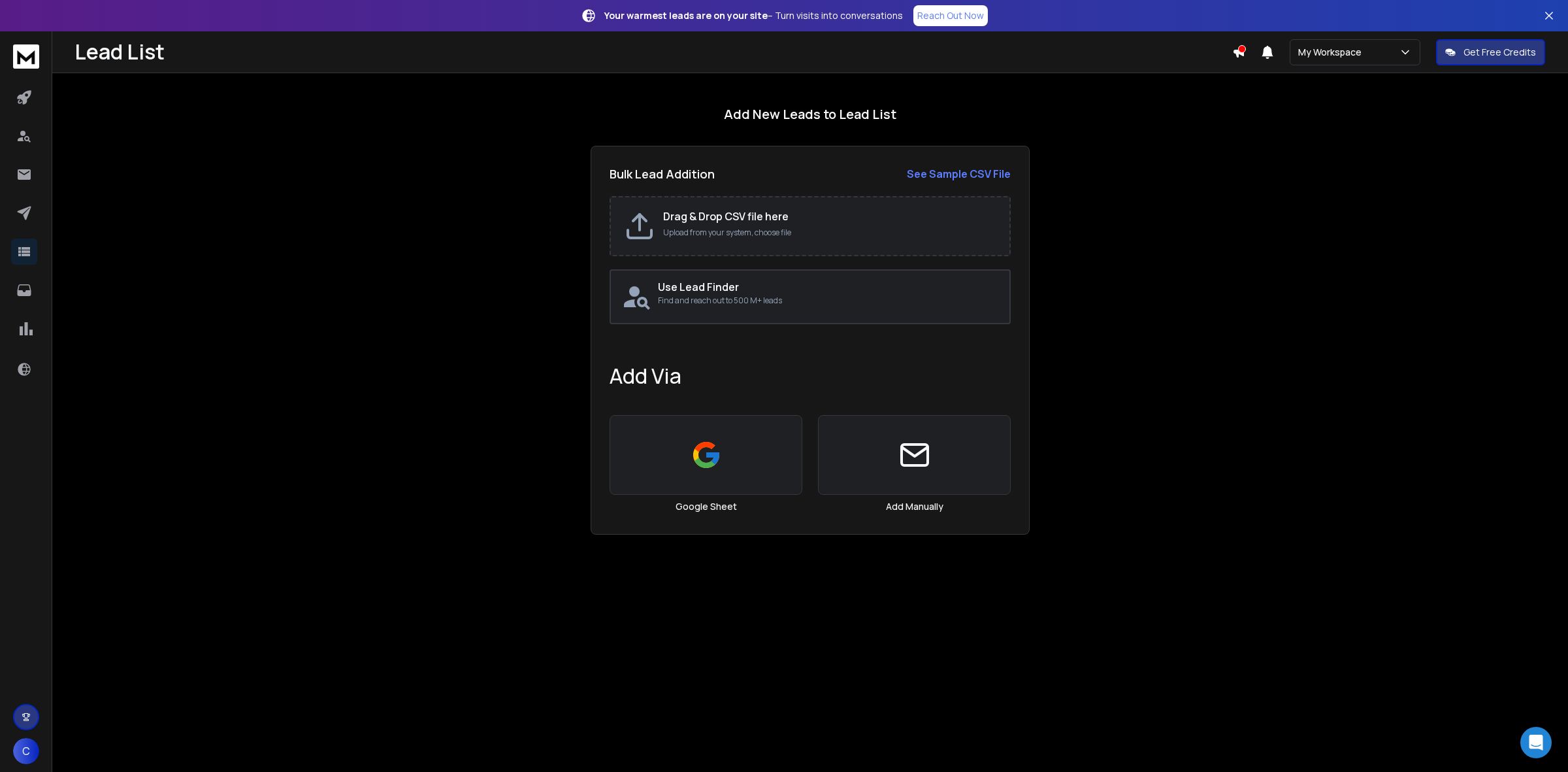
click at [705, 222] on h2 "Drag & Drop CSV file here" at bounding box center [829, 217] width 333 height 12
type input "**********"
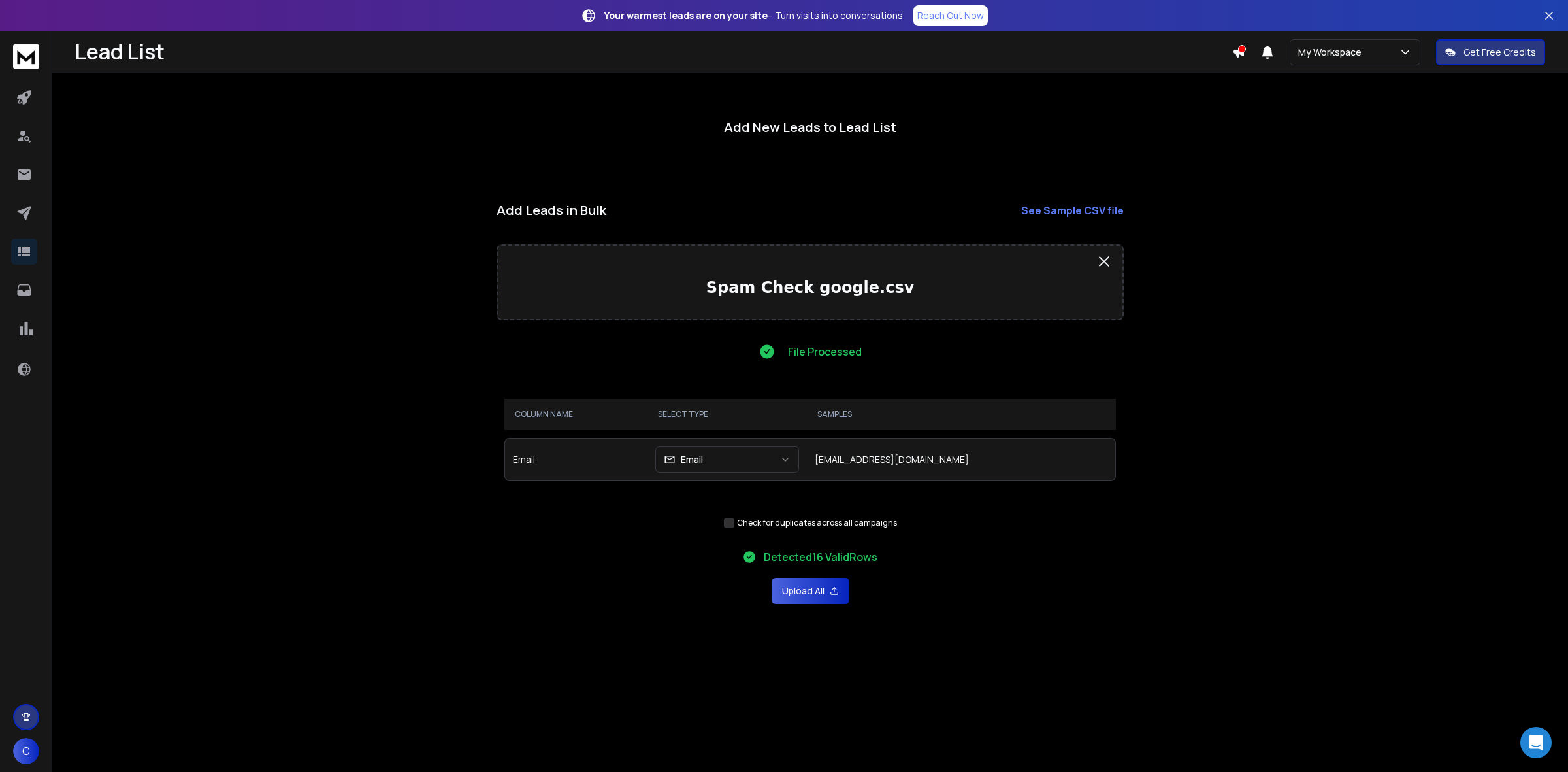
click at [812, 589] on button "Upload All" at bounding box center [810, 591] width 78 height 26
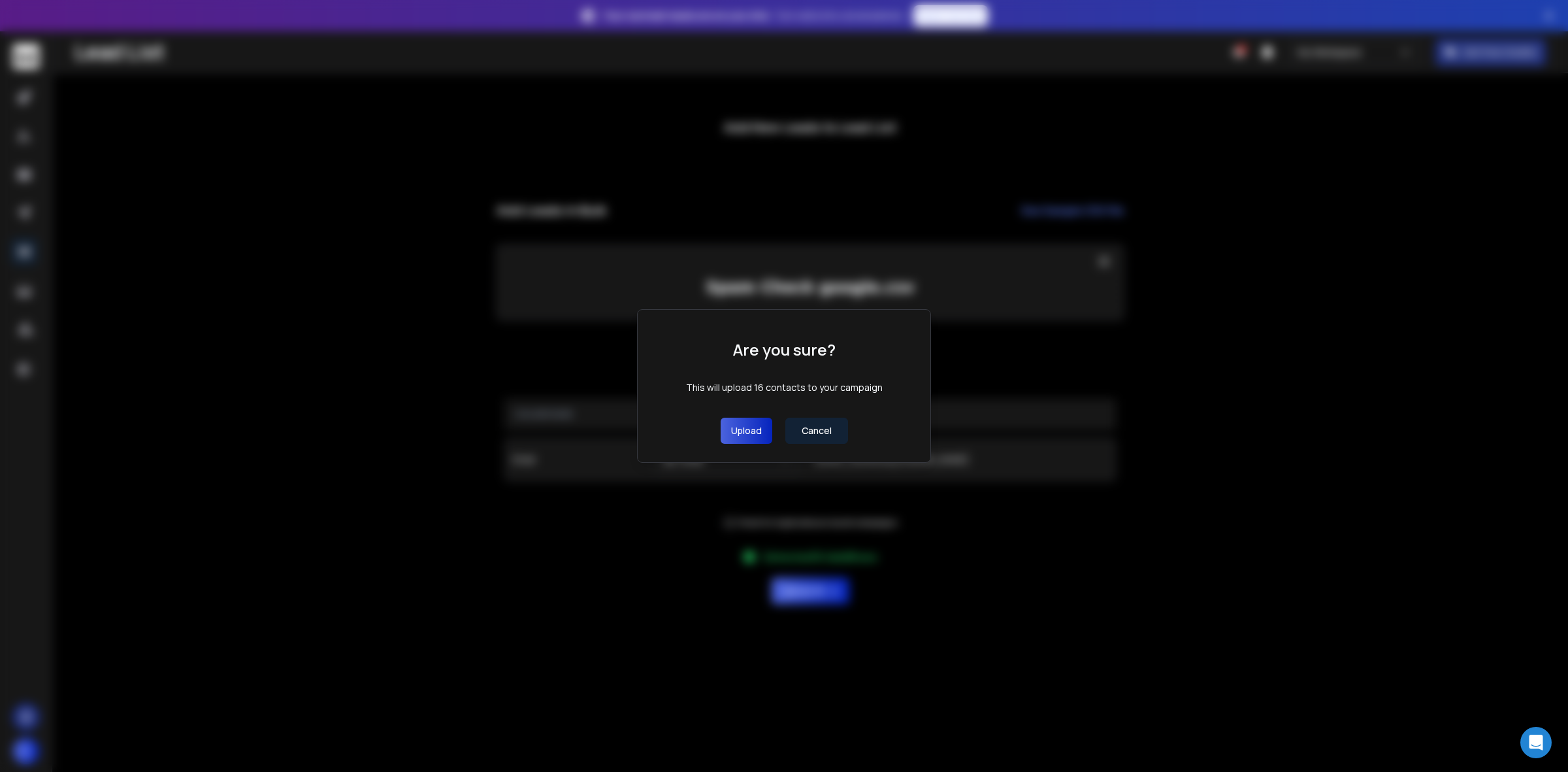
click at [746, 424] on button "Upload" at bounding box center [746, 431] width 51 height 26
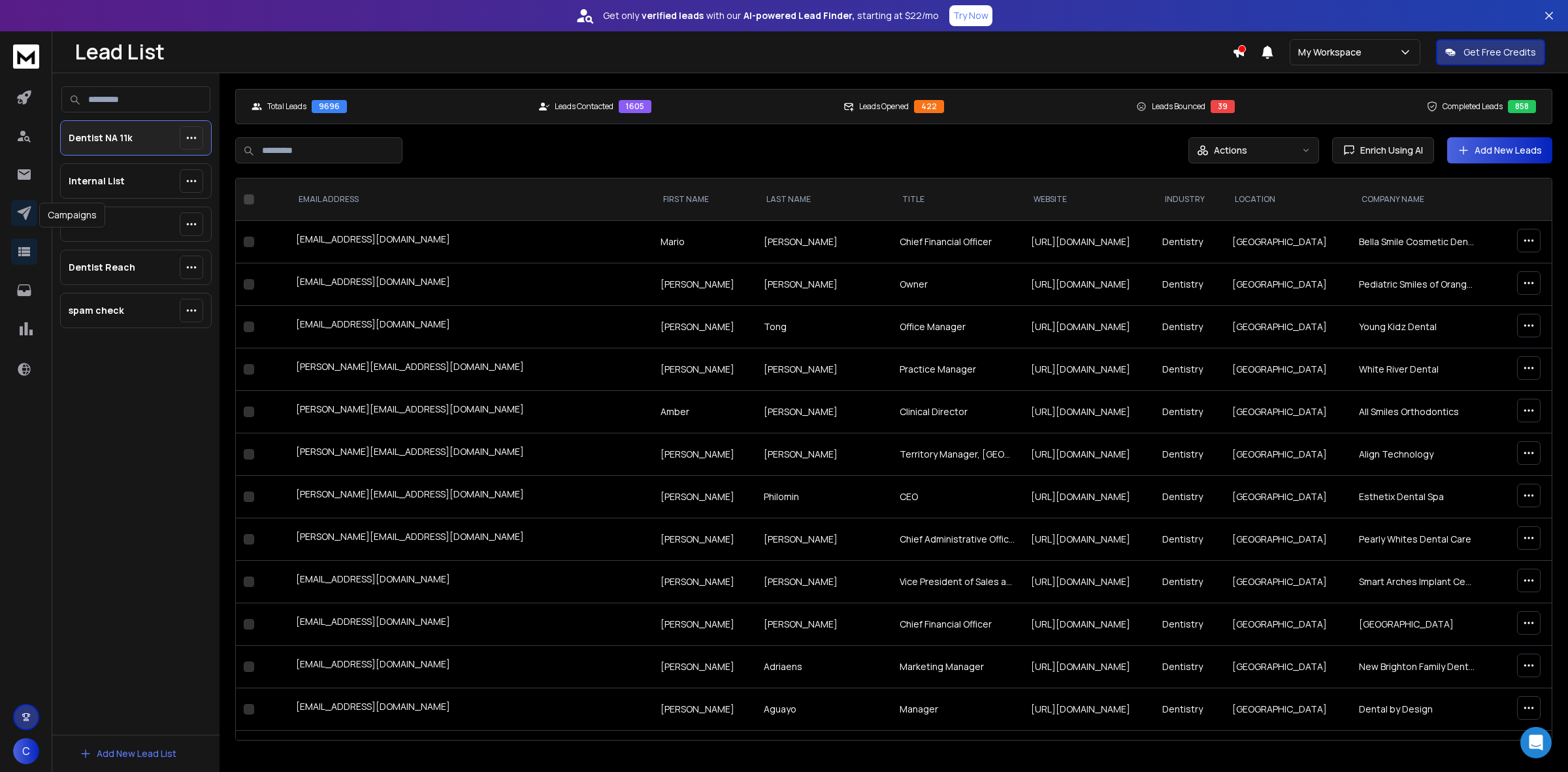
click at [33, 218] on link at bounding box center [24, 213] width 26 height 26
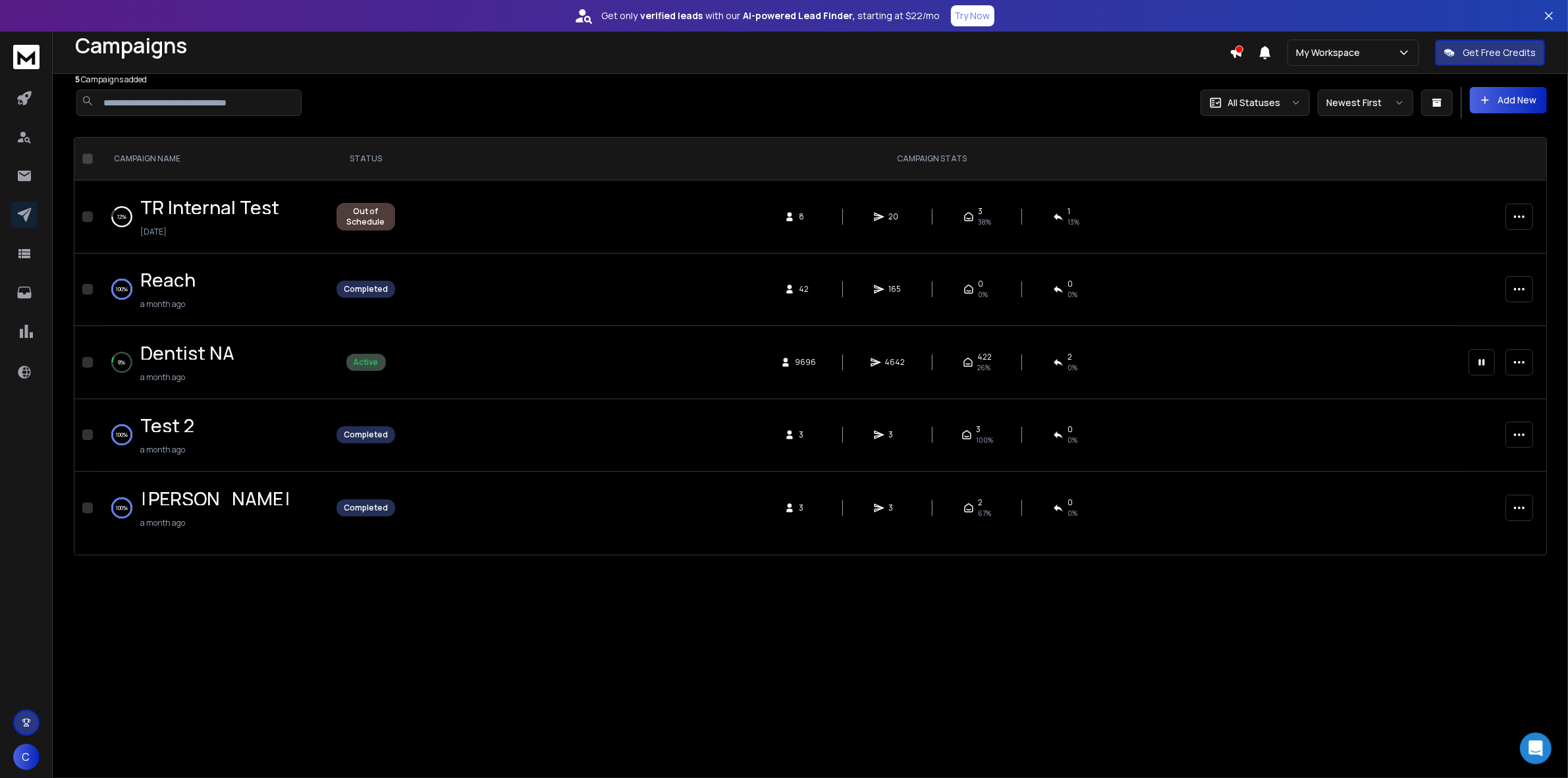
click at [1493, 95] on button "Add New" at bounding box center [1508, 100] width 77 height 27
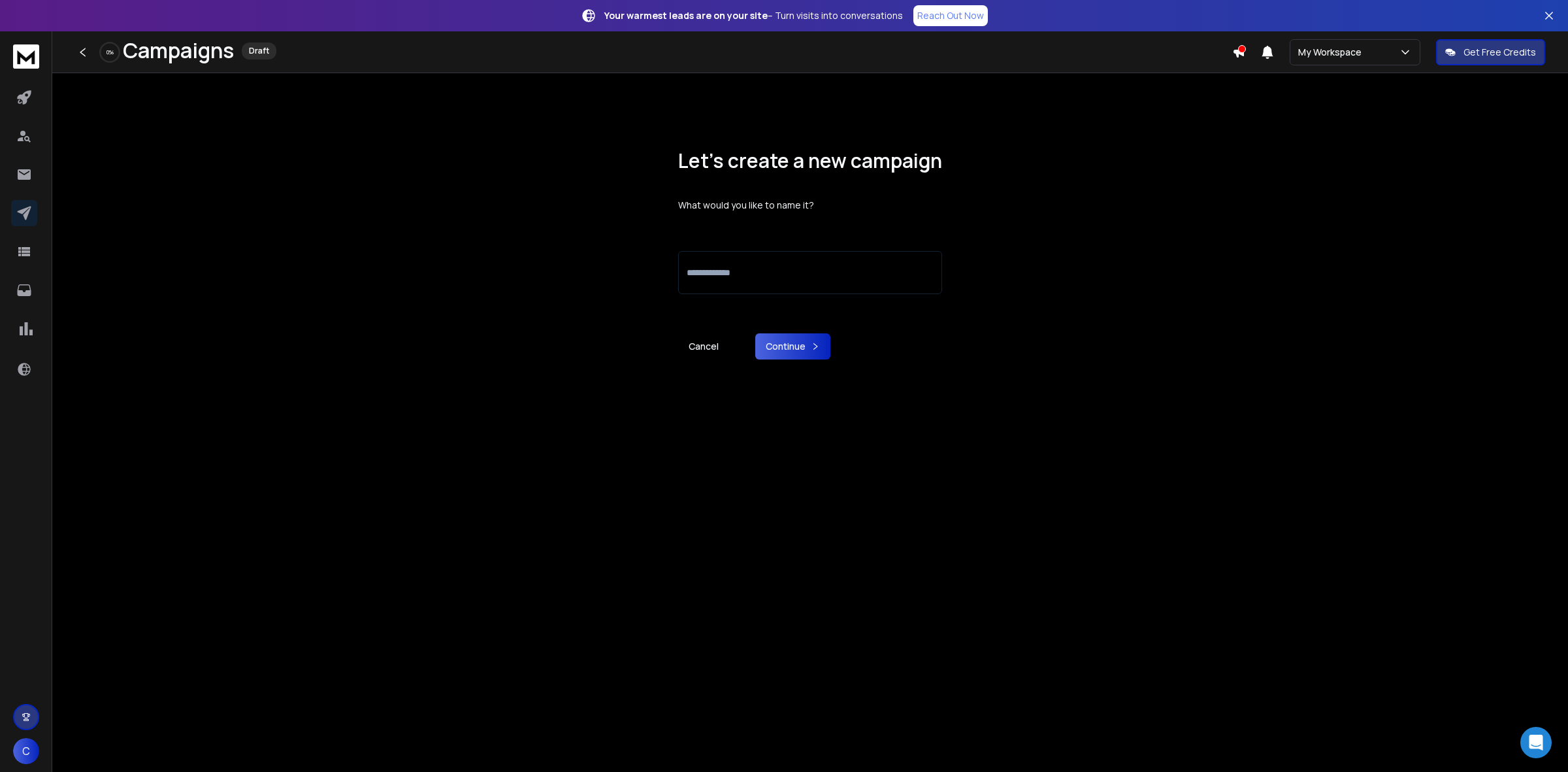
click at [757, 279] on input at bounding box center [810, 272] width 264 height 43
type input "**********"
click at [810, 350] on button "Continue" at bounding box center [792, 346] width 75 height 26
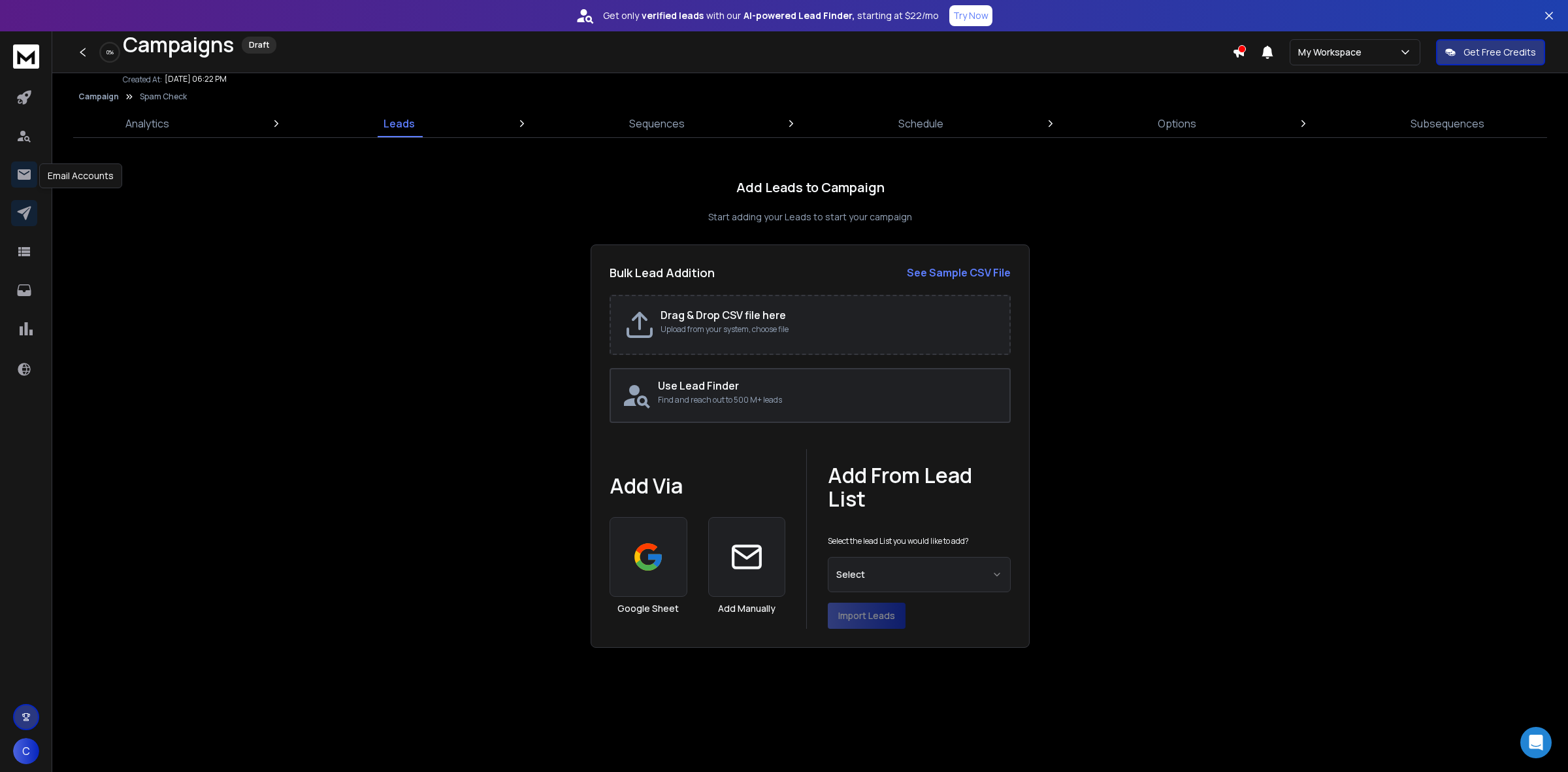
click at [25, 172] on icon at bounding box center [23, 174] width 13 height 11
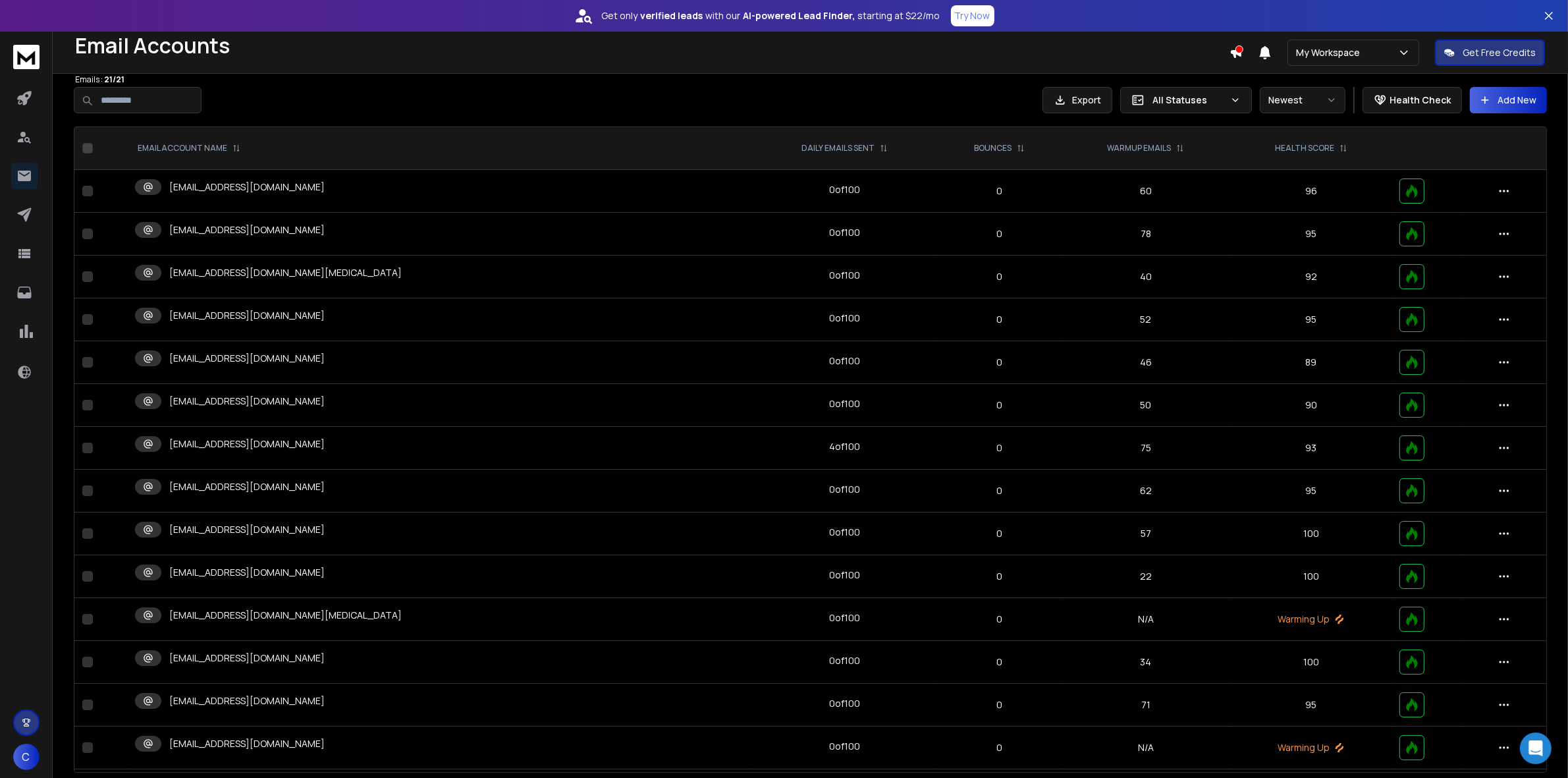
click at [378, 241] on td "[EMAIL_ADDRESS][DOMAIN_NAME]" at bounding box center [439, 234] width 625 height 43
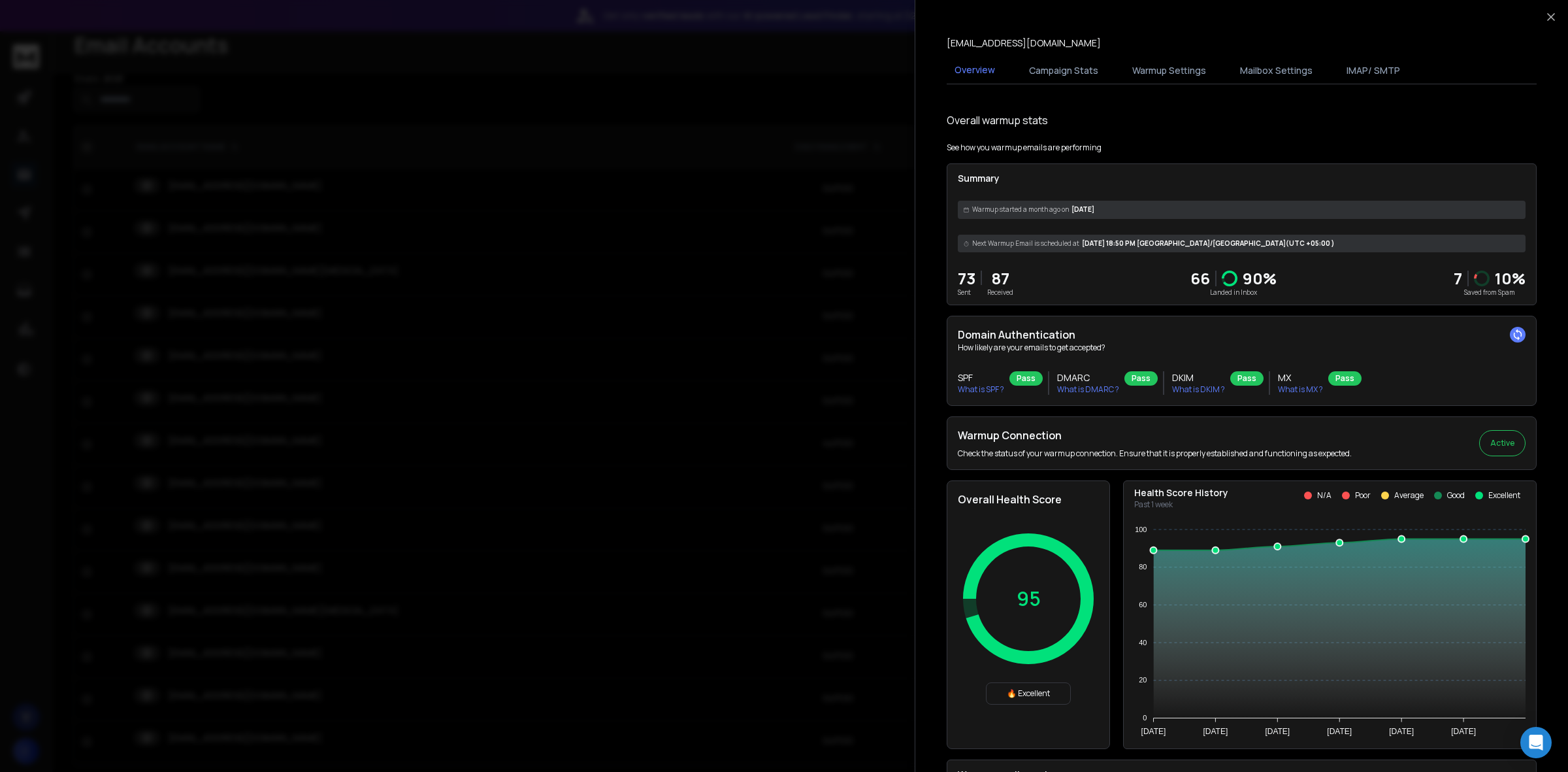
click at [1457, 122] on div "Overall warmup stats See how you warmup emails are performing" at bounding box center [1242, 128] width 590 height 48
click at [517, 389] on div at bounding box center [784, 386] width 1568 height 772
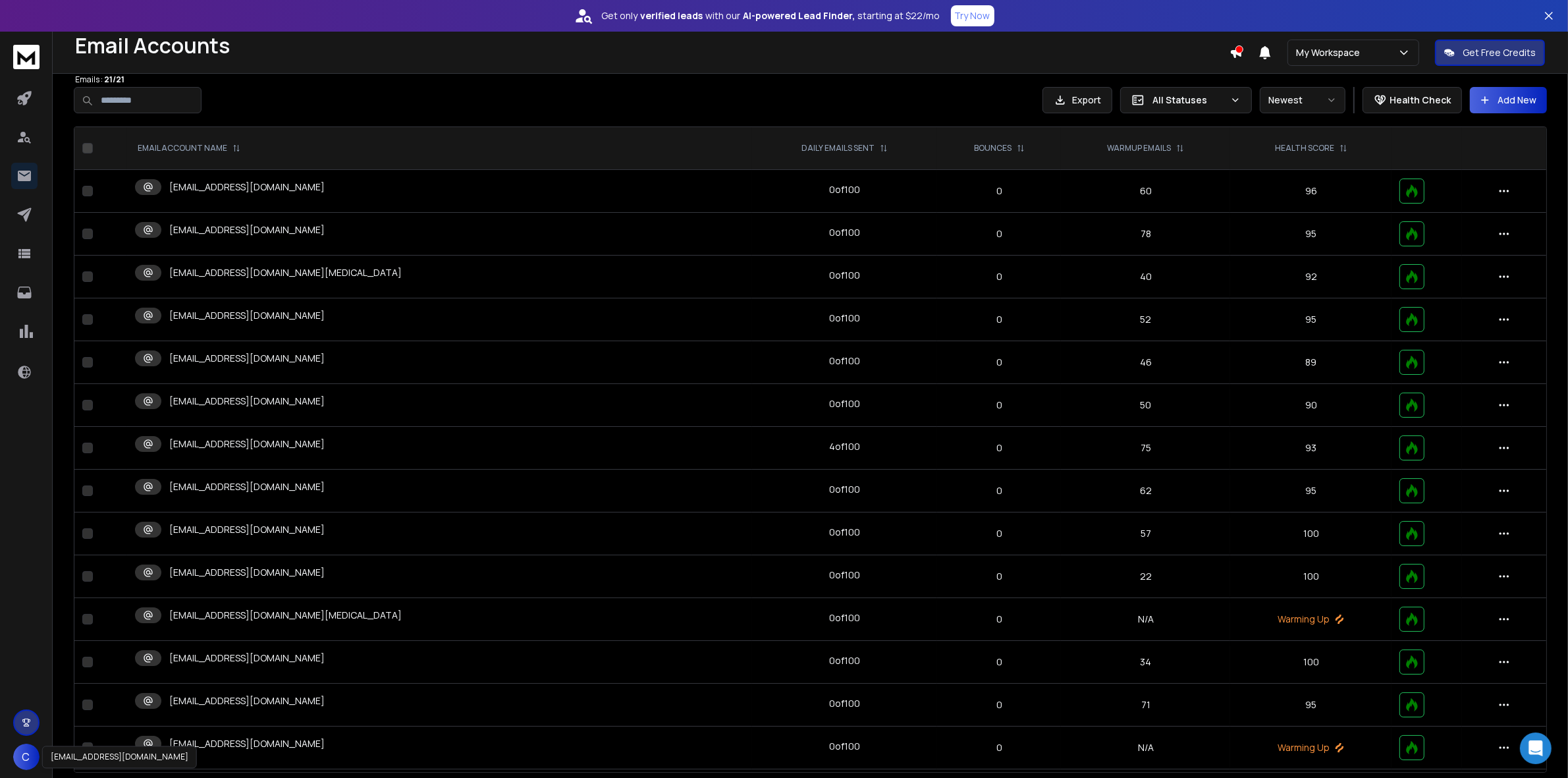
click at [24, 760] on span "C" at bounding box center [26, 757] width 27 height 27
click at [83, 735] on p "Settings" at bounding box center [81, 735] width 37 height 13
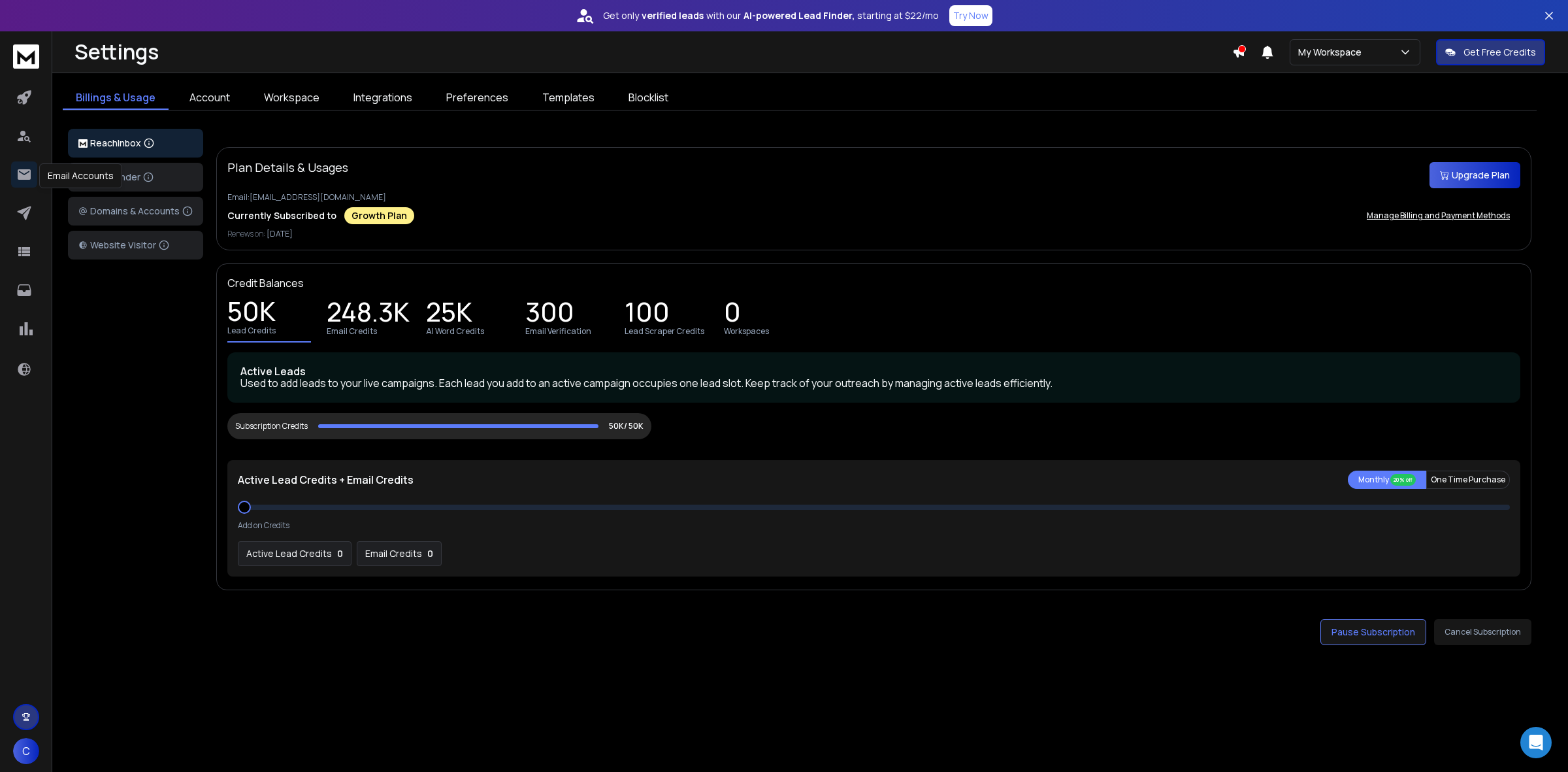
click at [18, 180] on icon at bounding box center [23, 174] width 13 height 11
